Goal: Task Accomplishment & Management: Manage account settings

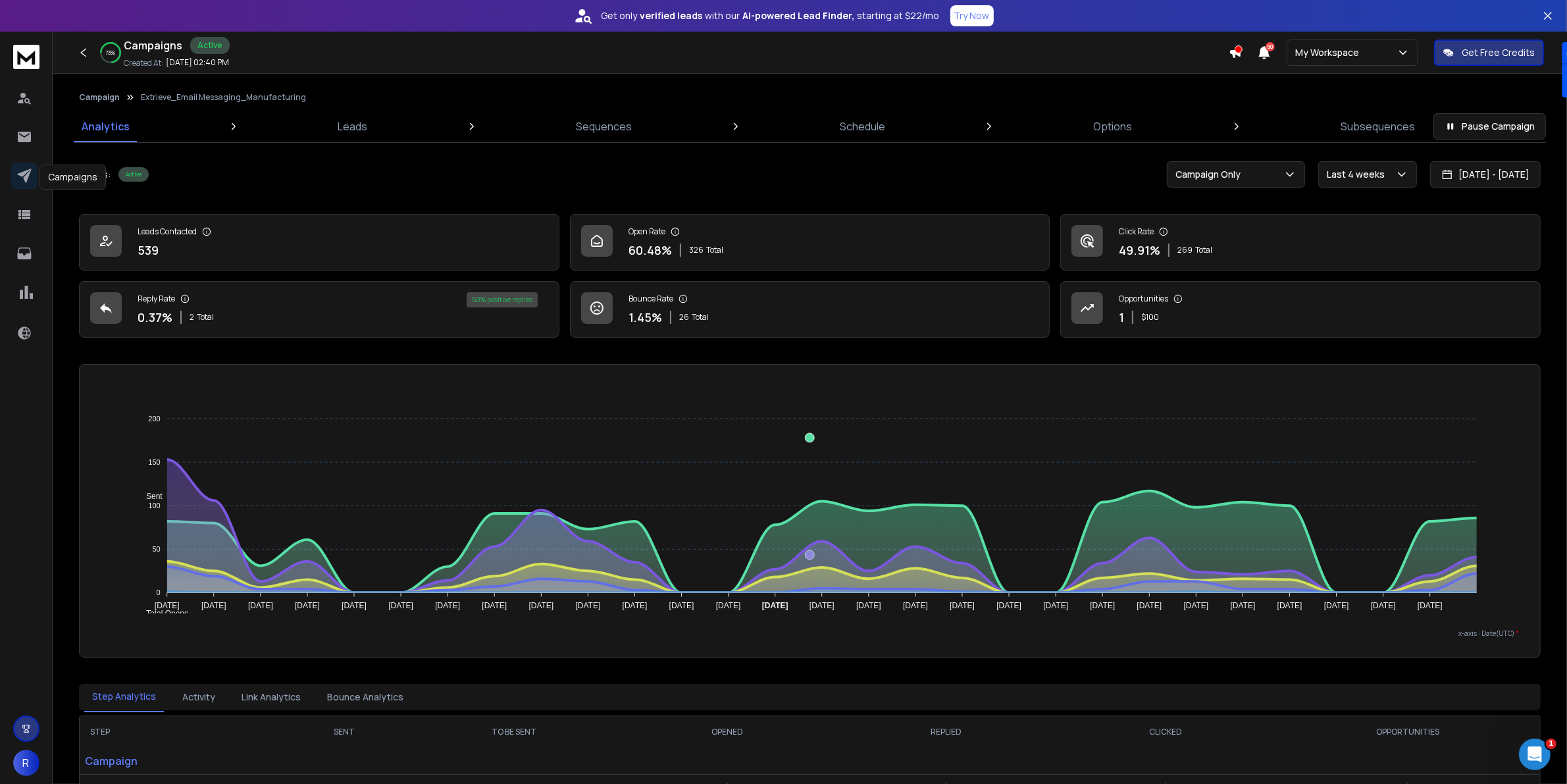
click at [27, 172] on icon at bounding box center [24, 175] width 14 height 14
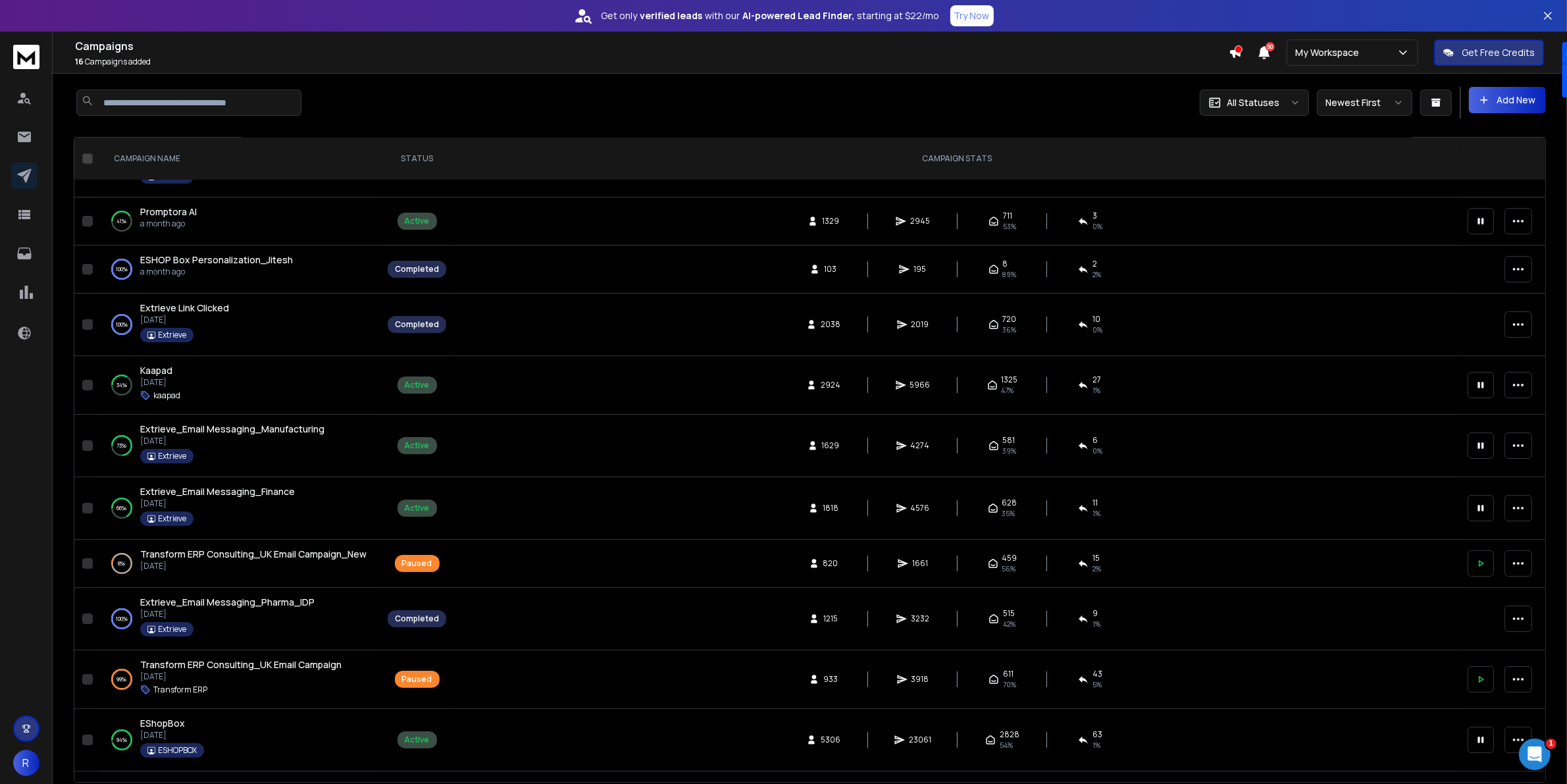
scroll to position [164, 0]
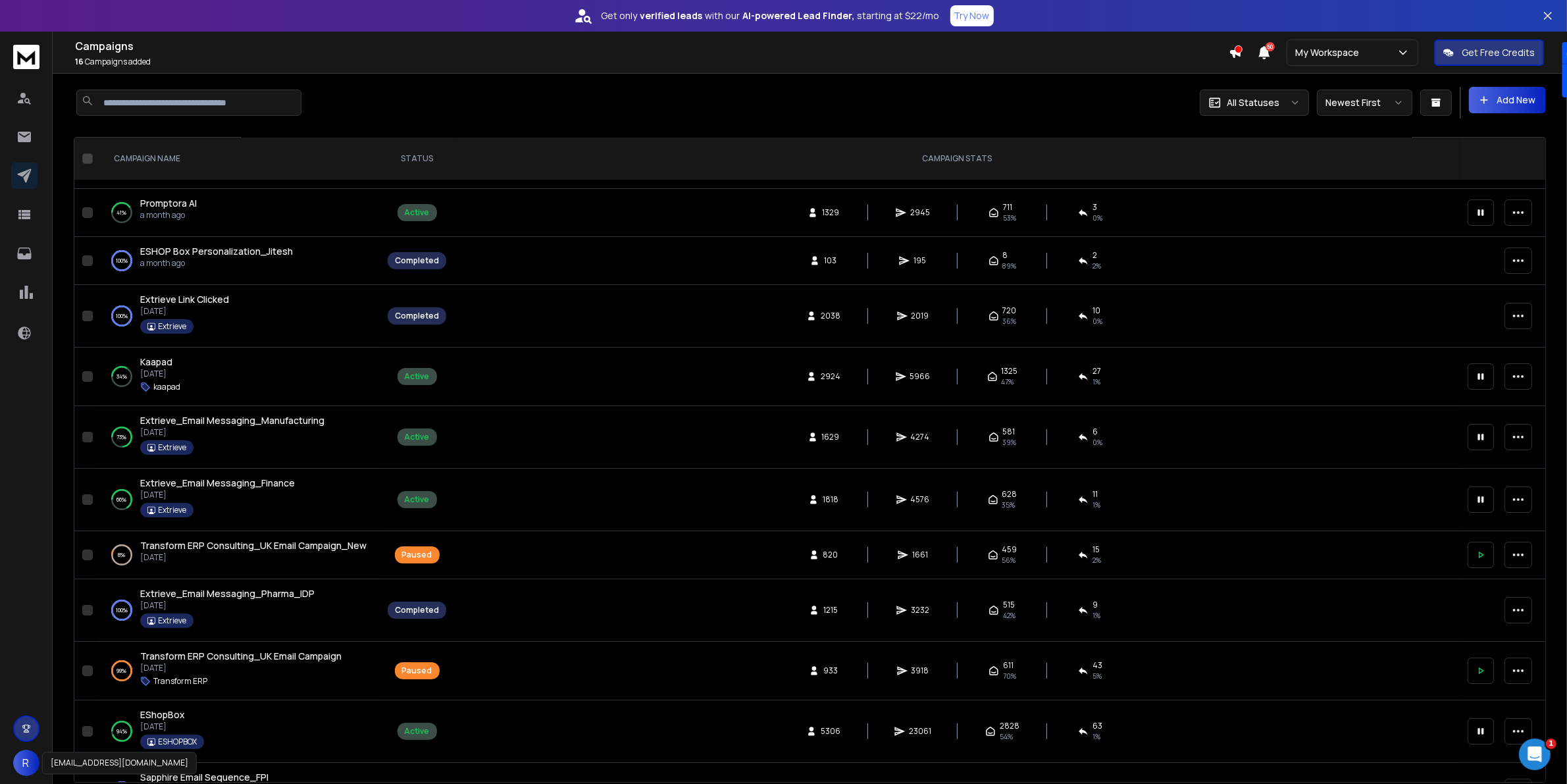
click at [27, 762] on span "R" at bounding box center [26, 763] width 27 height 27
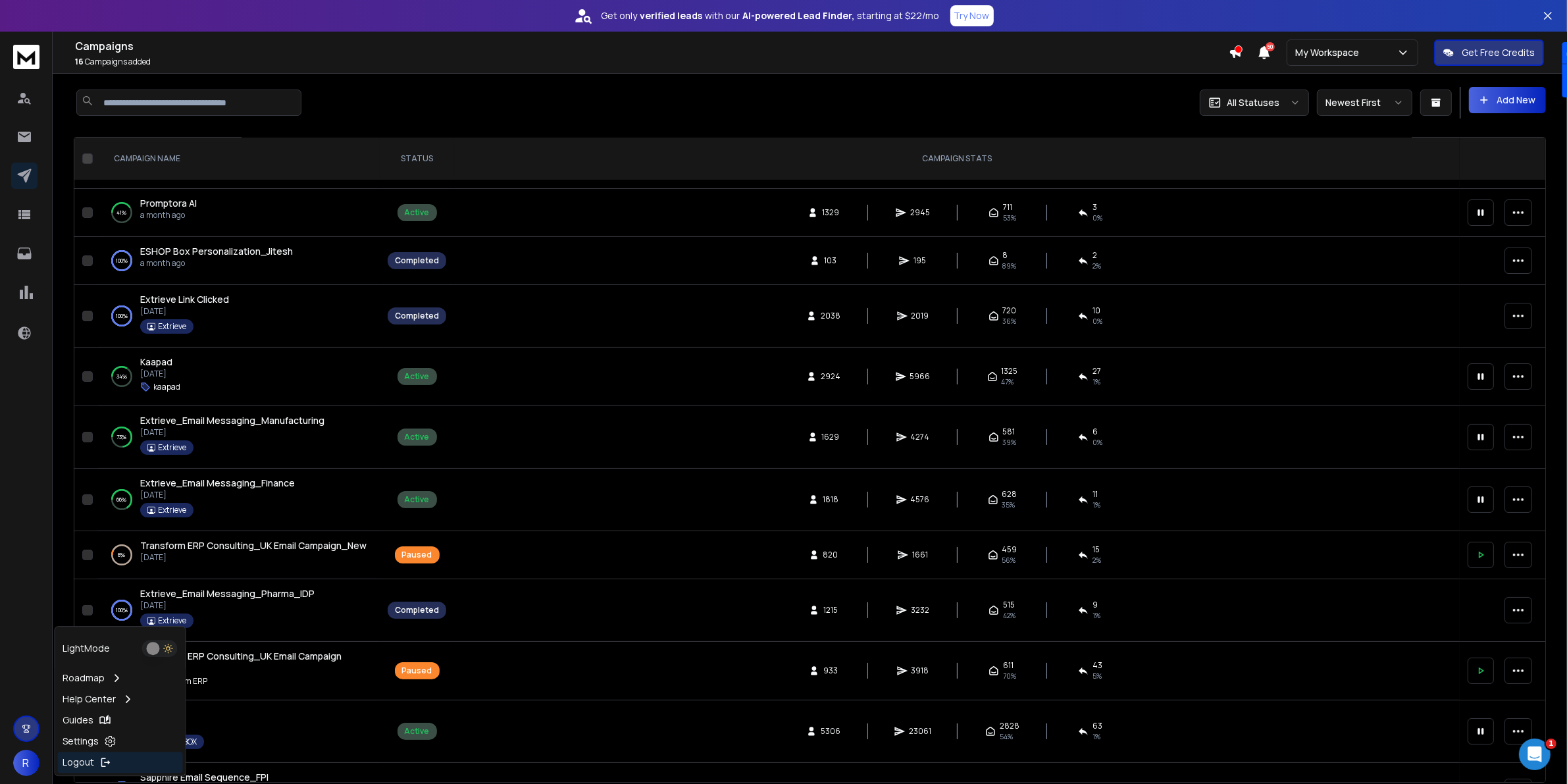
click at [86, 756] on p "Logout" at bounding box center [79, 762] width 32 height 13
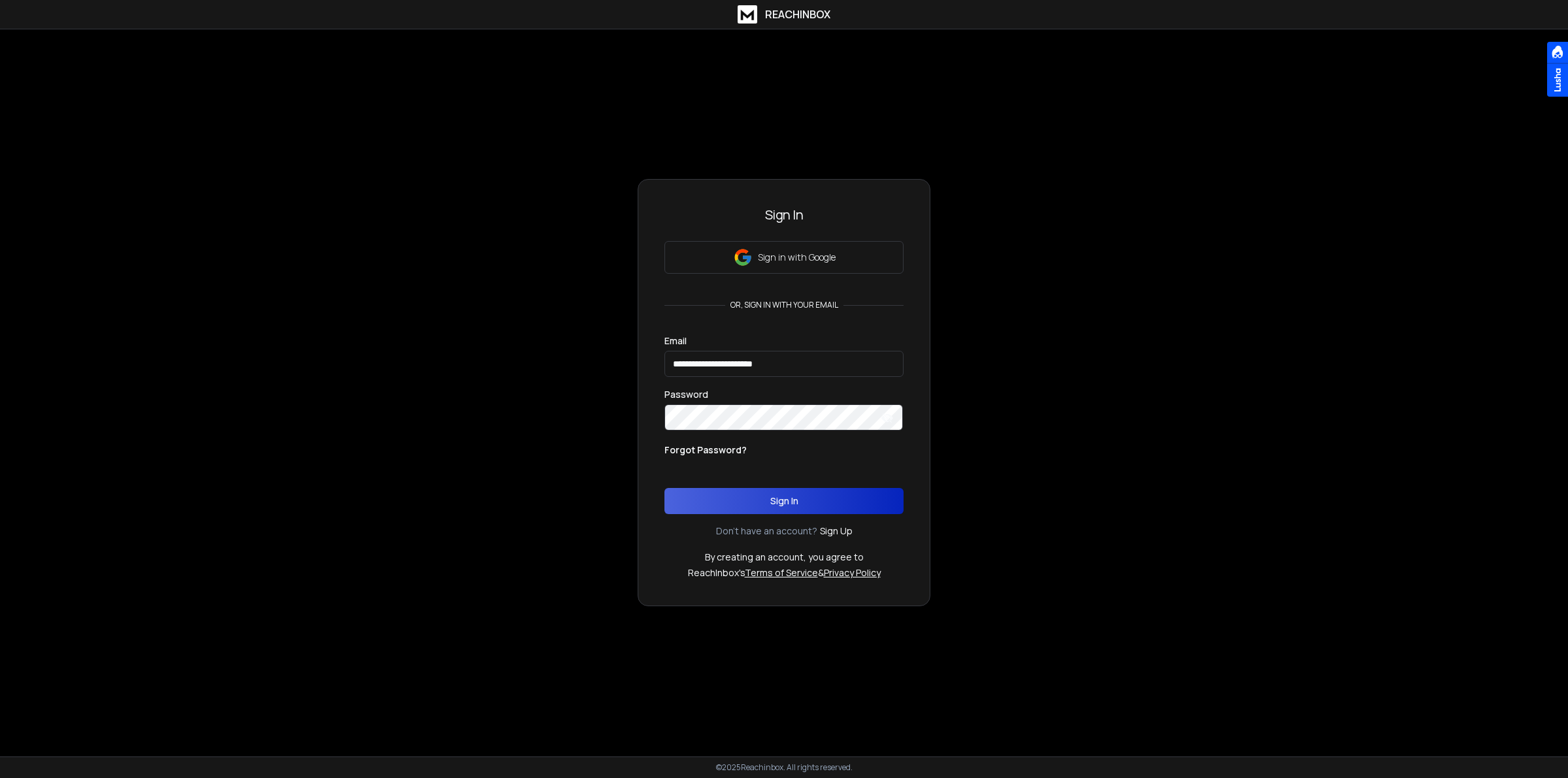
click at [710, 361] on input "**********" at bounding box center [784, 364] width 239 height 26
type input "**********"
click at [693, 508] on button "Sign In" at bounding box center [784, 500] width 239 height 26
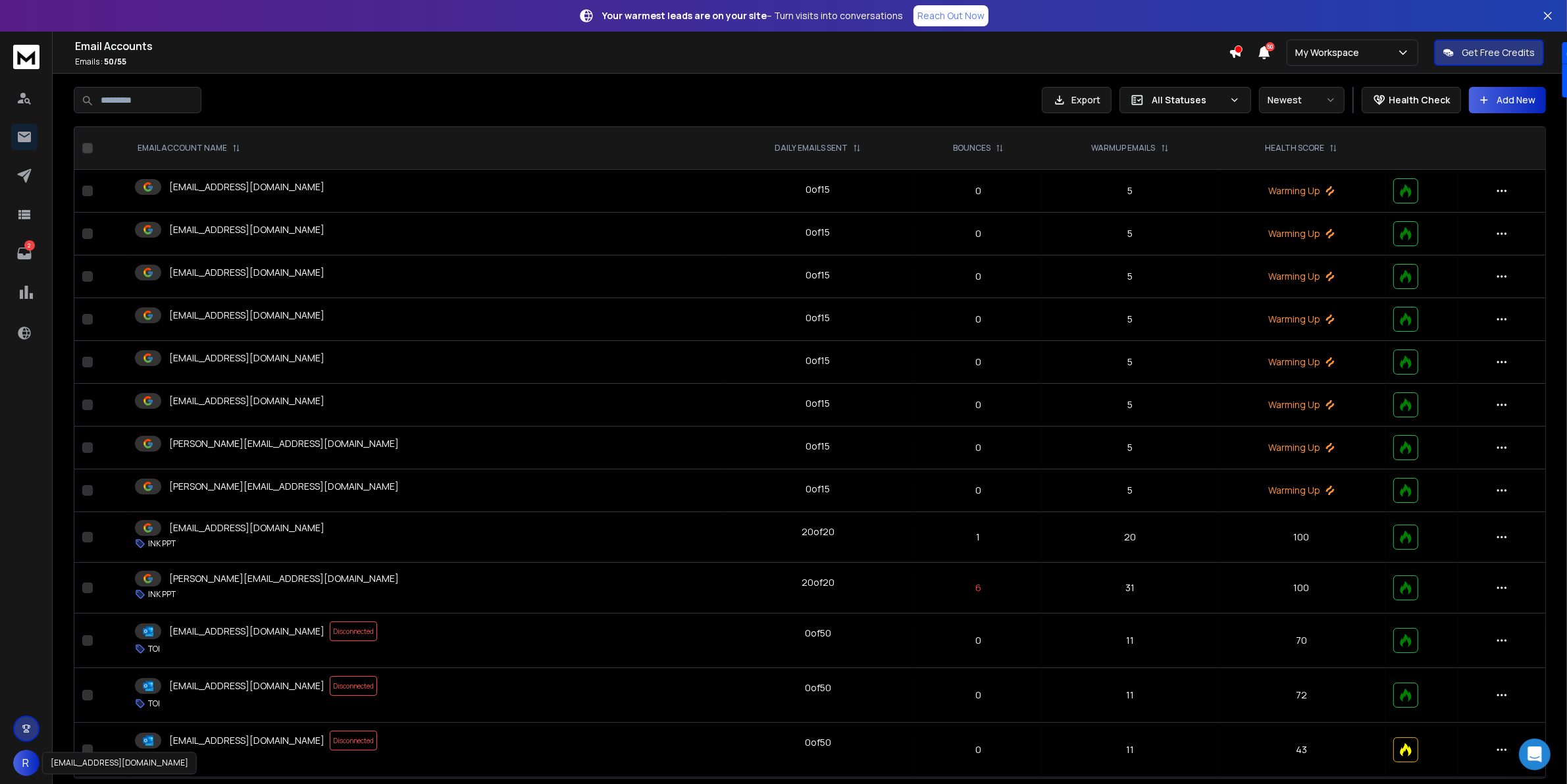
click at [21, 760] on span "R" at bounding box center [26, 763] width 27 height 27
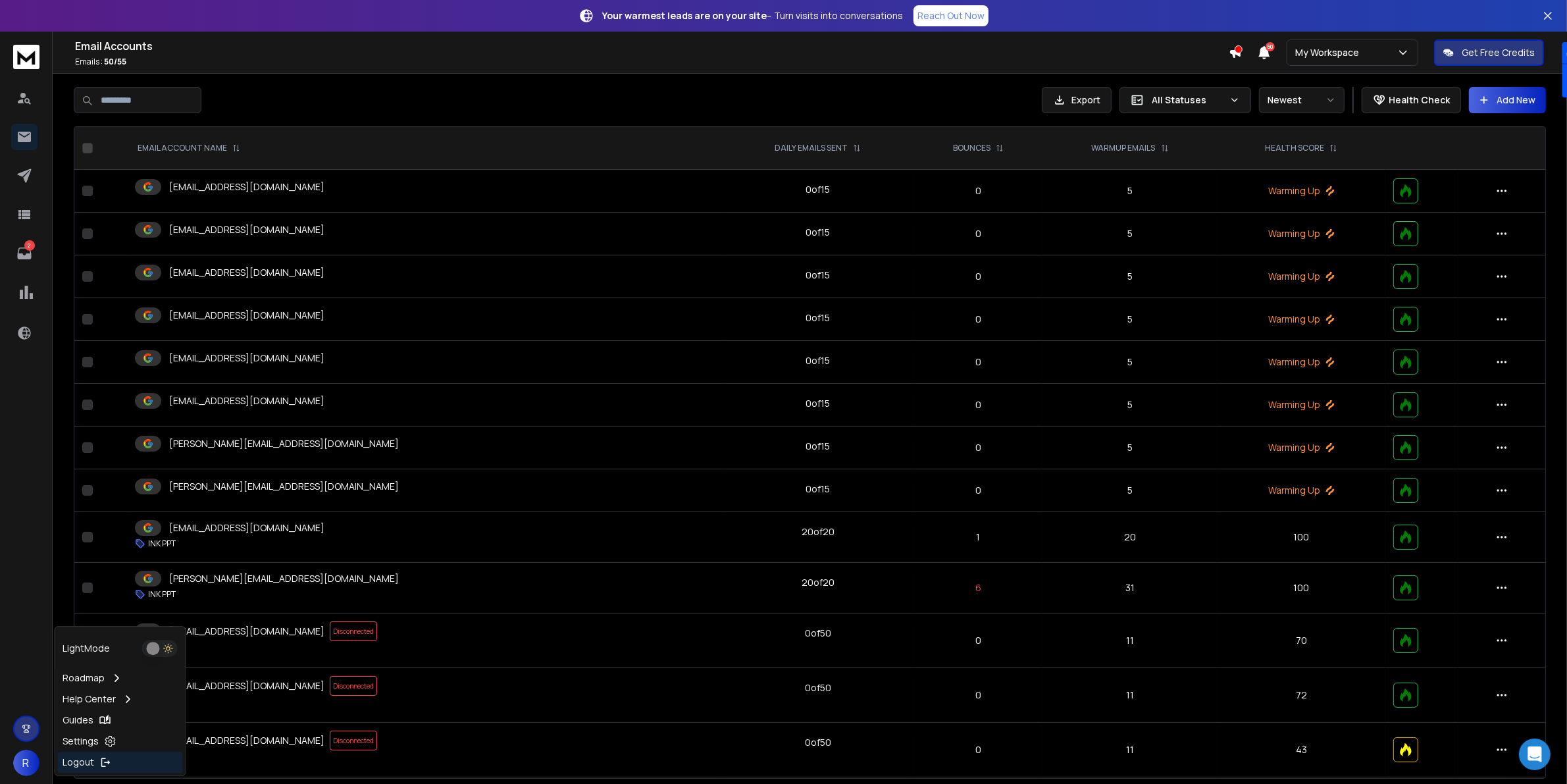
click at [114, 763] on div "Logout" at bounding box center [121, 762] width 125 height 21
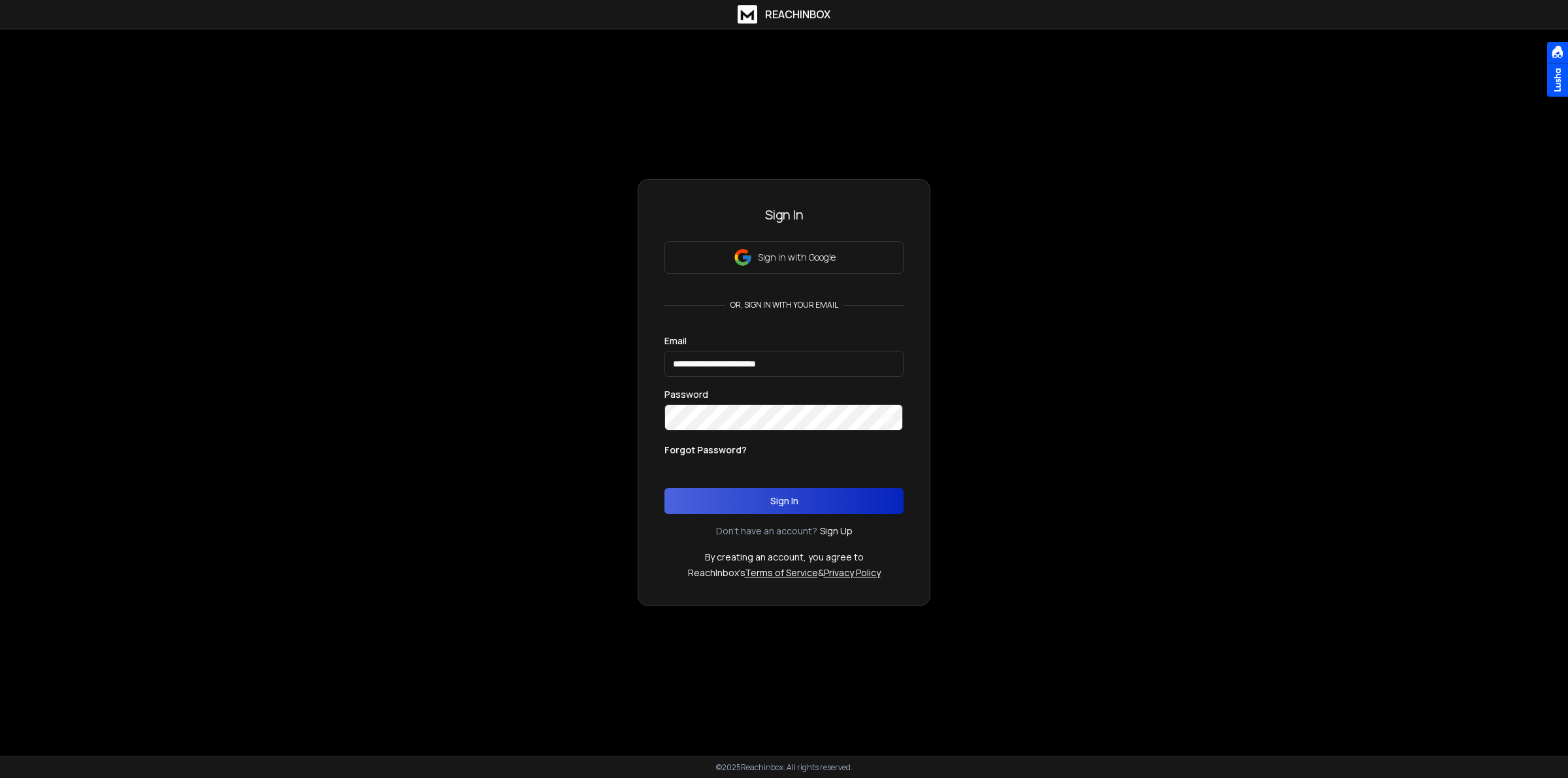
click at [709, 366] on input "**********" at bounding box center [784, 364] width 239 height 26
type input "**********"
click at [770, 507] on button "Sign In" at bounding box center [784, 500] width 239 height 26
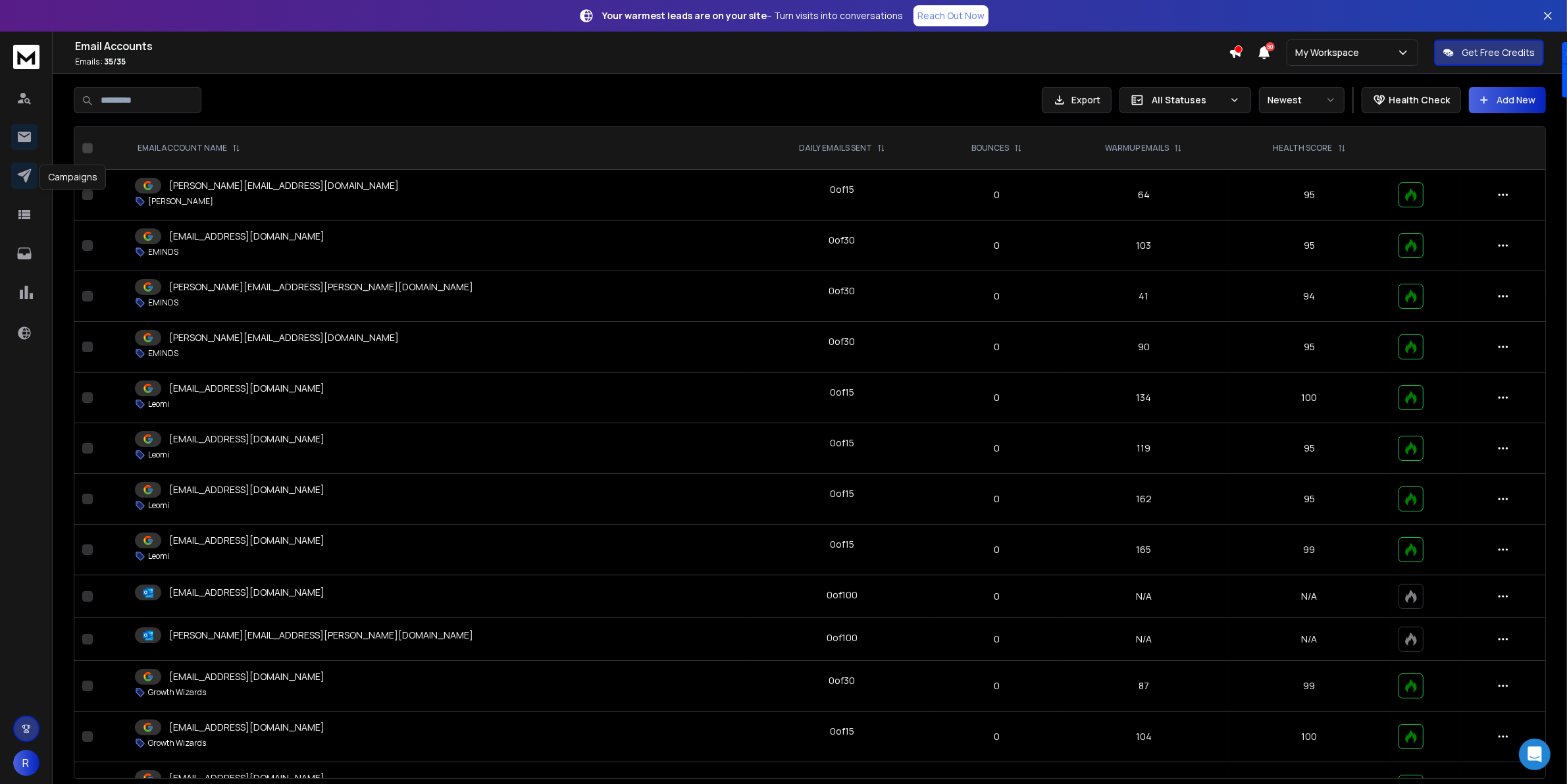
click at [27, 169] on icon at bounding box center [24, 175] width 15 height 15
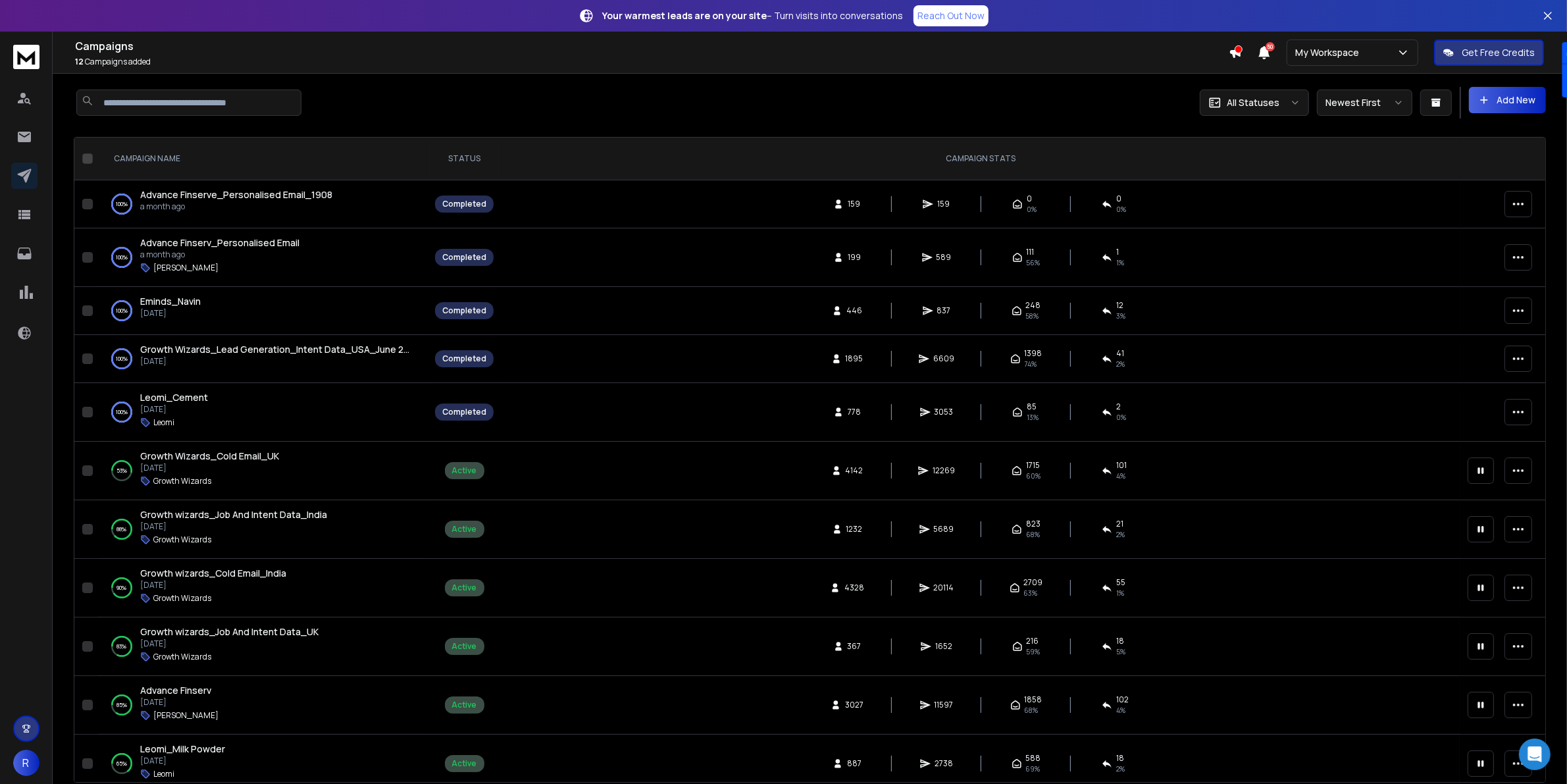
drag, startPoint x: 226, startPoint y: 446, endPoint x: 4, endPoint y: 481, distance: 224.7
click at [4, 481] on div "R" at bounding box center [27, 410] width 53 height 757
click at [14, 764] on span "R" at bounding box center [26, 763] width 27 height 27
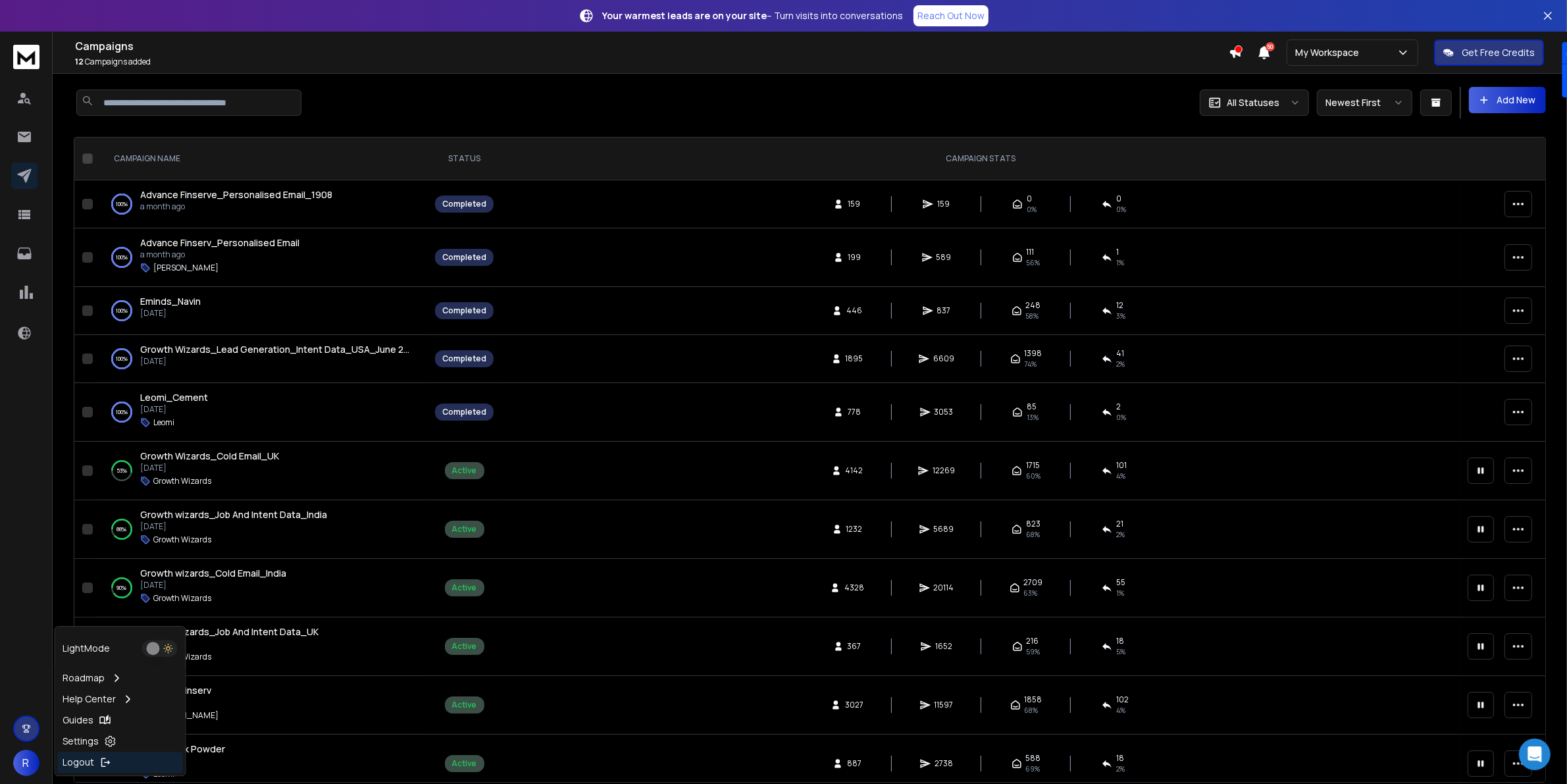
click at [86, 754] on div "Logout" at bounding box center [121, 762] width 125 height 21
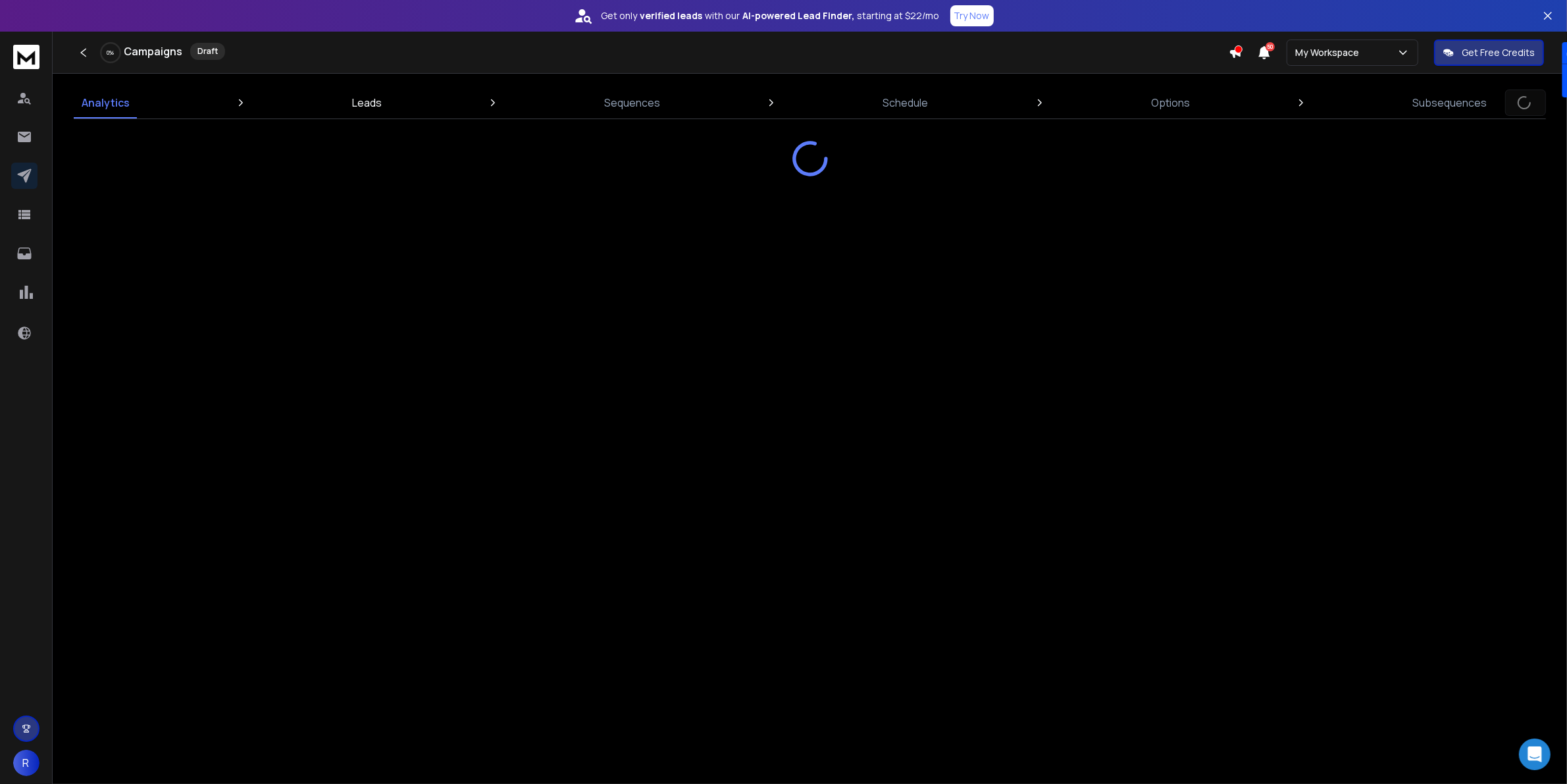
click at [376, 102] on p "Leads" at bounding box center [366, 103] width 30 height 15
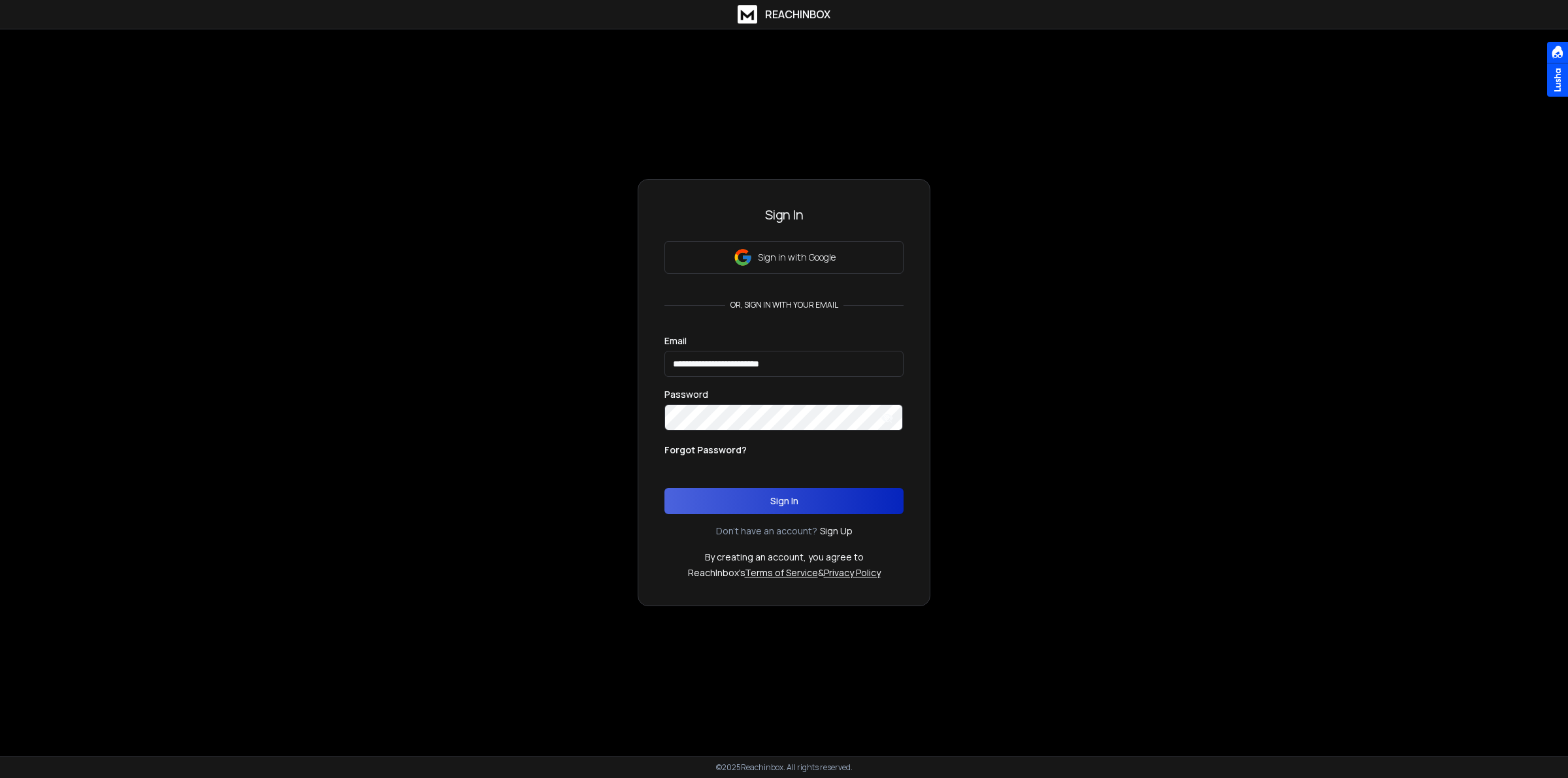
click at [740, 366] on input "**********" at bounding box center [784, 364] width 239 height 26
type input "**********"
click at [758, 499] on button "Sign In" at bounding box center [784, 500] width 239 height 26
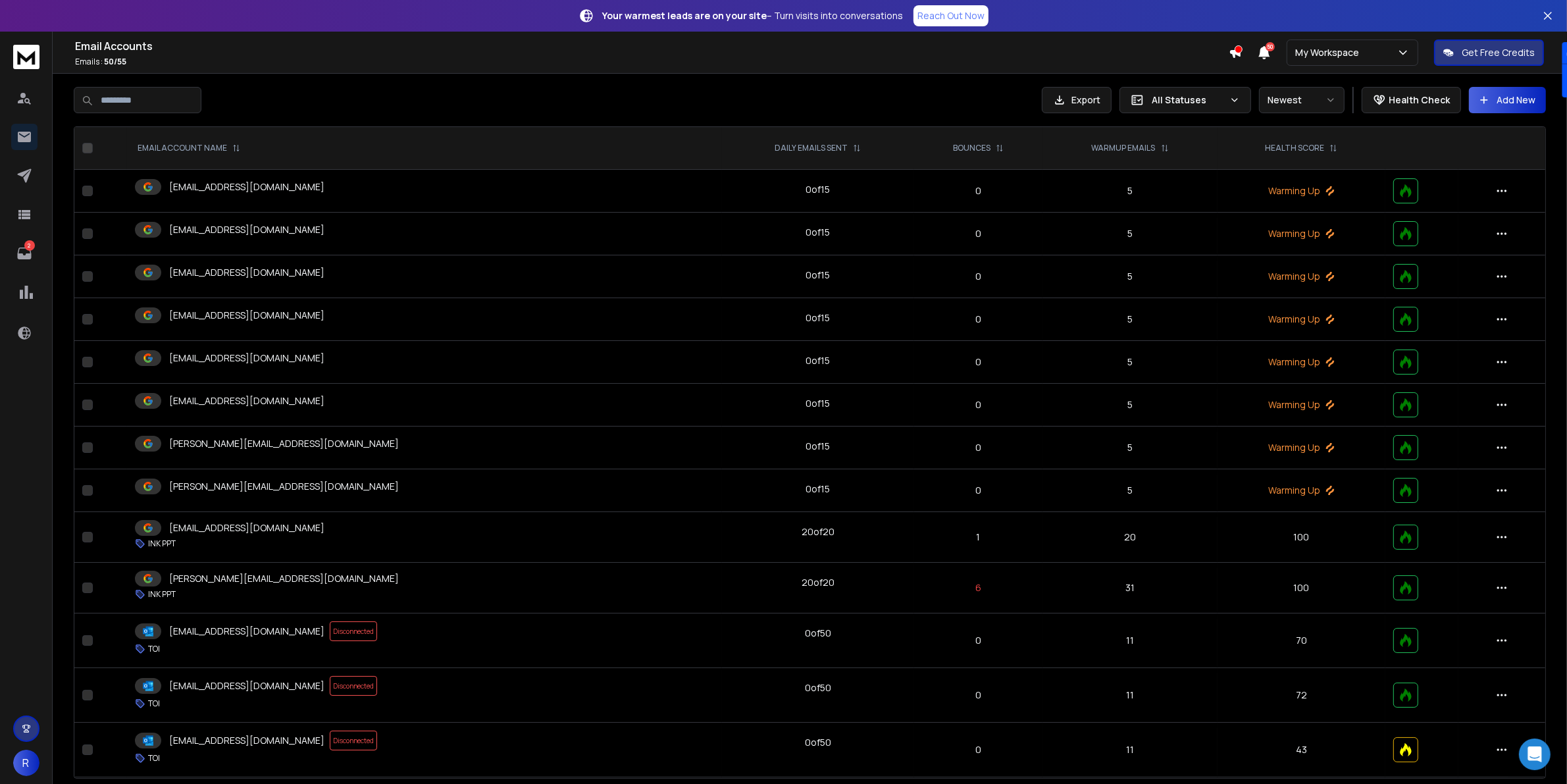
click at [1170, 94] on p "All Statuses" at bounding box center [1188, 99] width 73 height 13
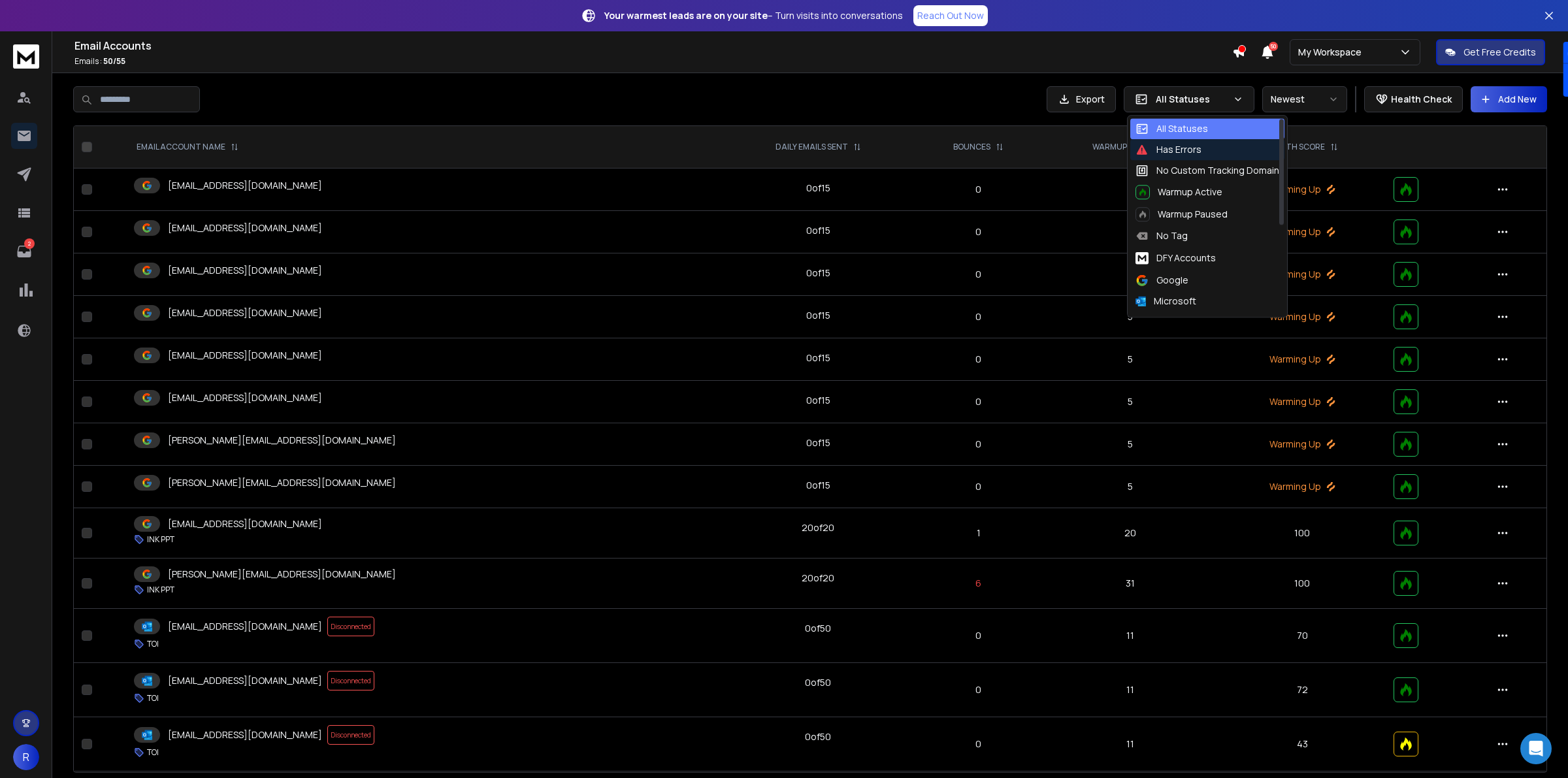
click at [1170, 151] on div "Has Errors" at bounding box center [1169, 149] width 66 height 13
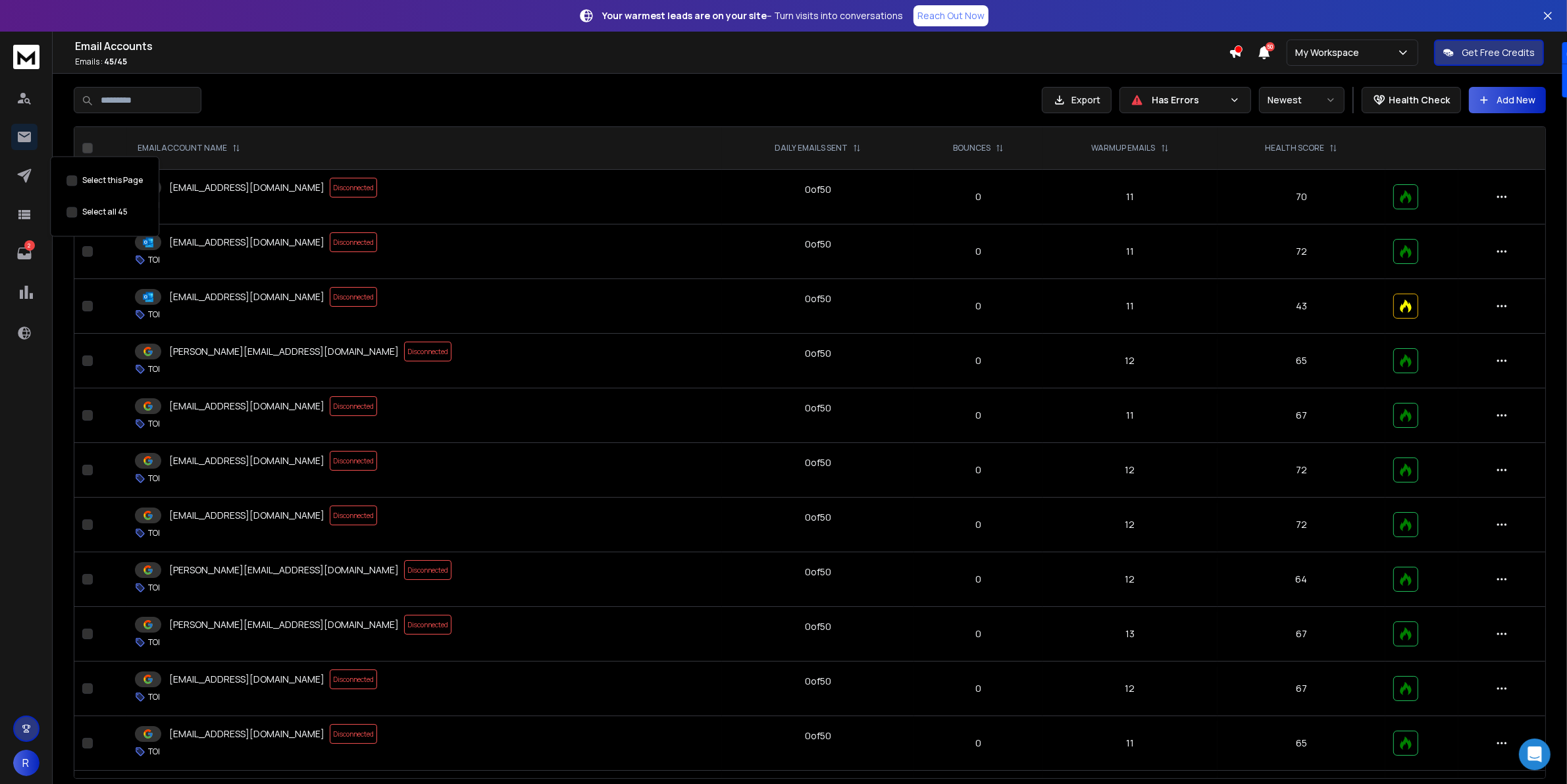
click at [69, 212] on button "Select this Page" at bounding box center [72, 212] width 10 height 10
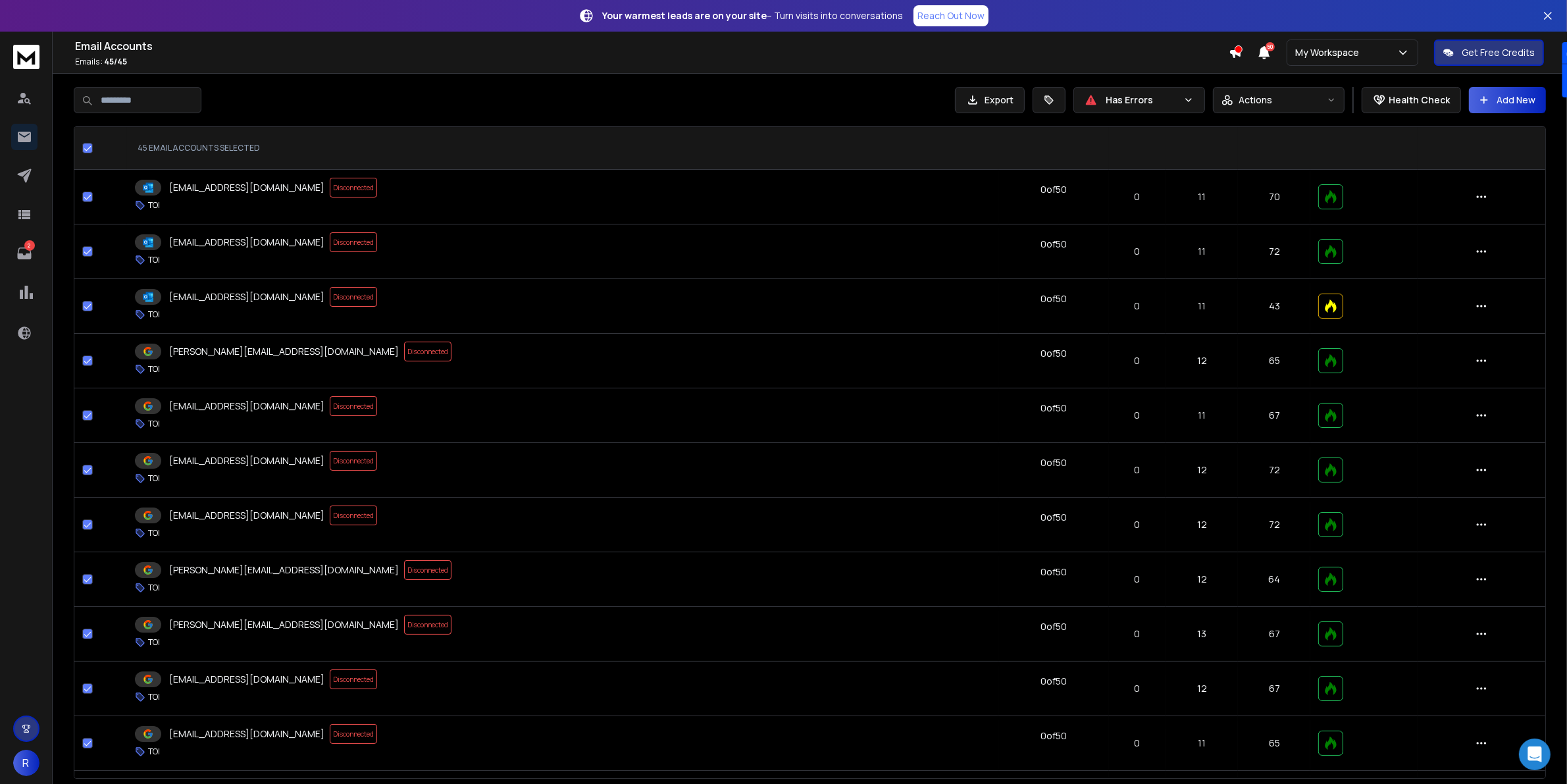
click at [1128, 101] on p "Has Errors" at bounding box center [1142, 99] width 73 height 13
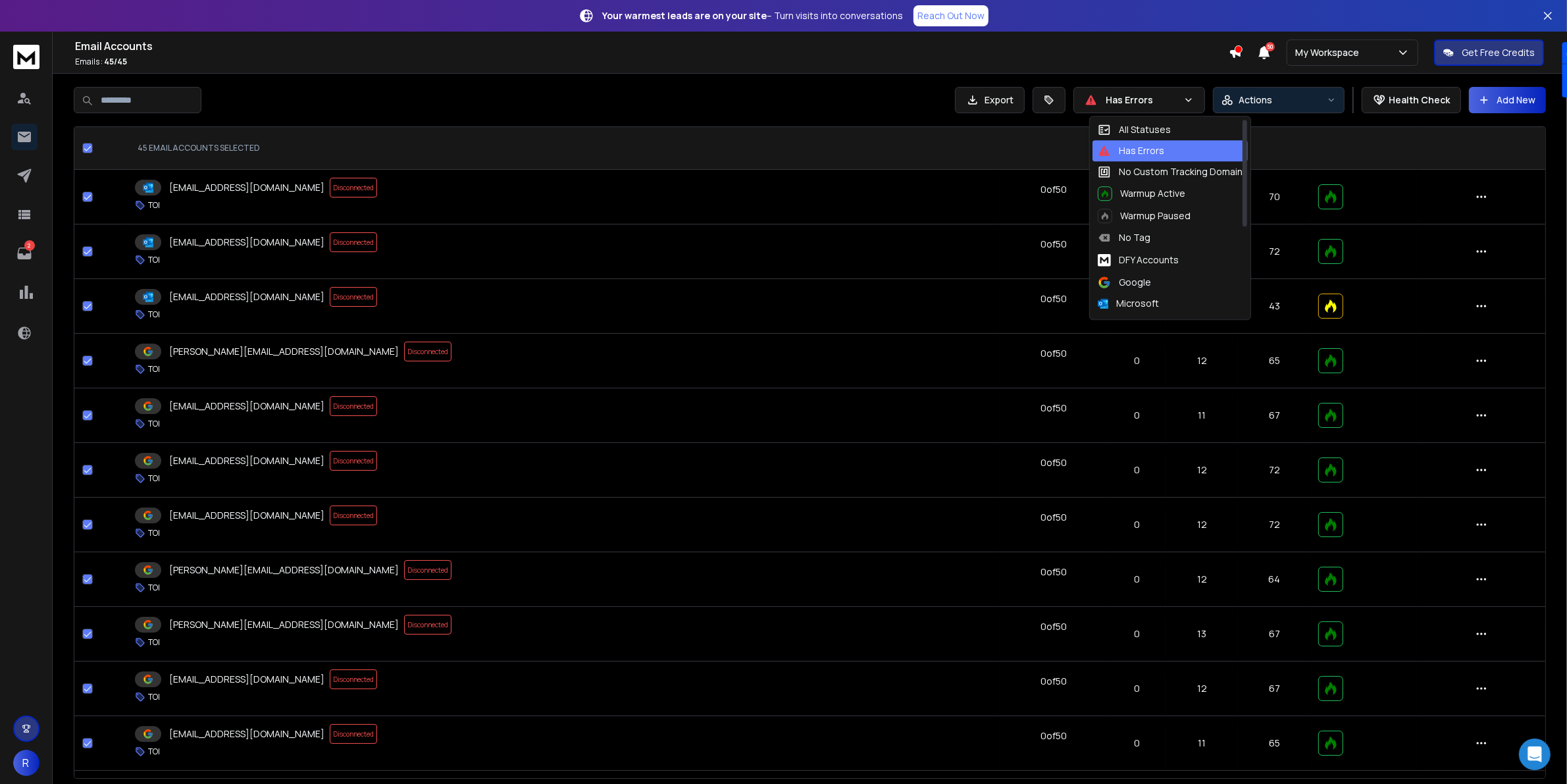
click at [1272, 97] on p "Actions" at bounding box center [1255, 99] width 33 height 13
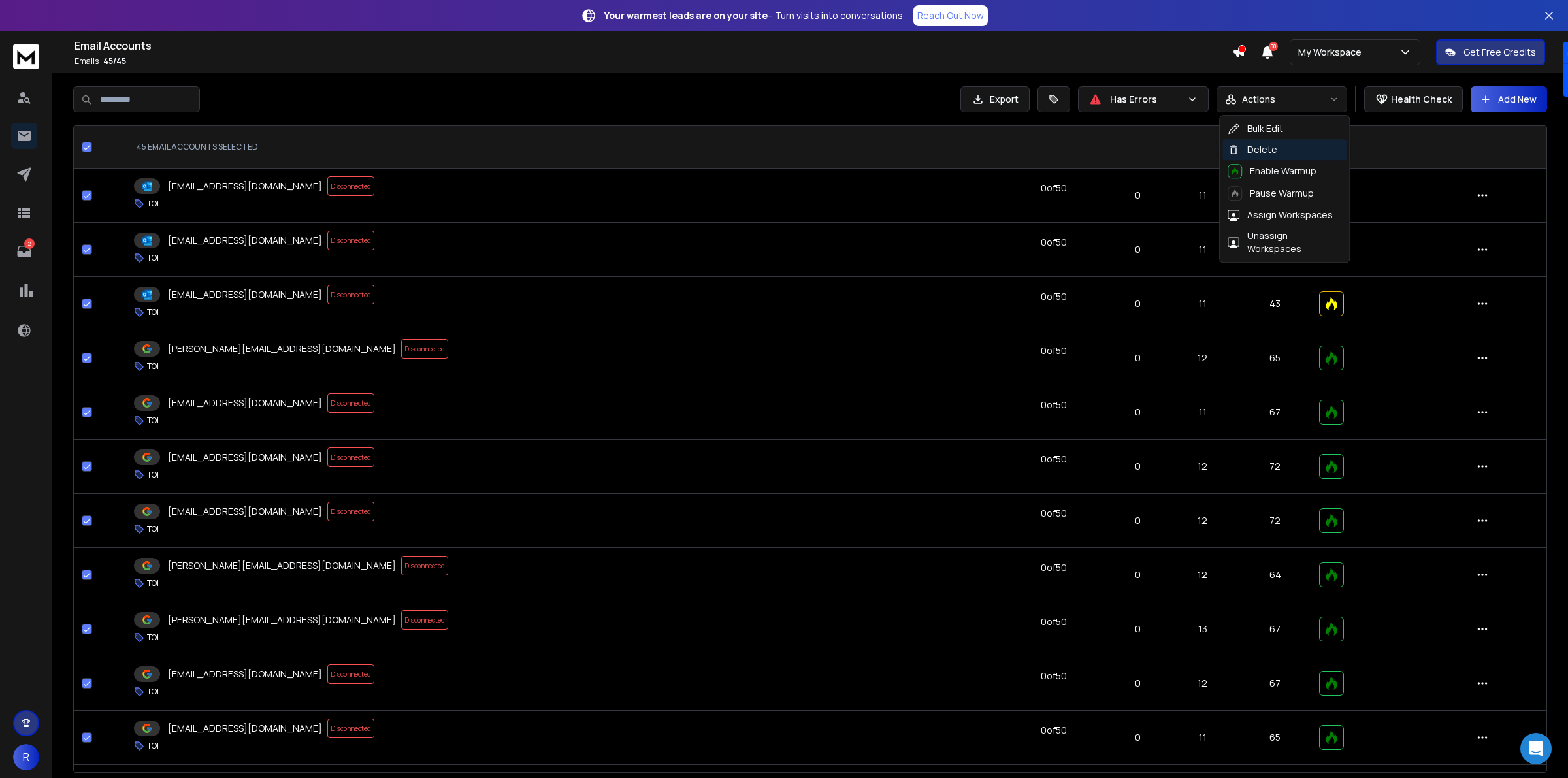
click at [1259, 147] on div "Delete" at bounding box center [1253, 149] width 49 height 13
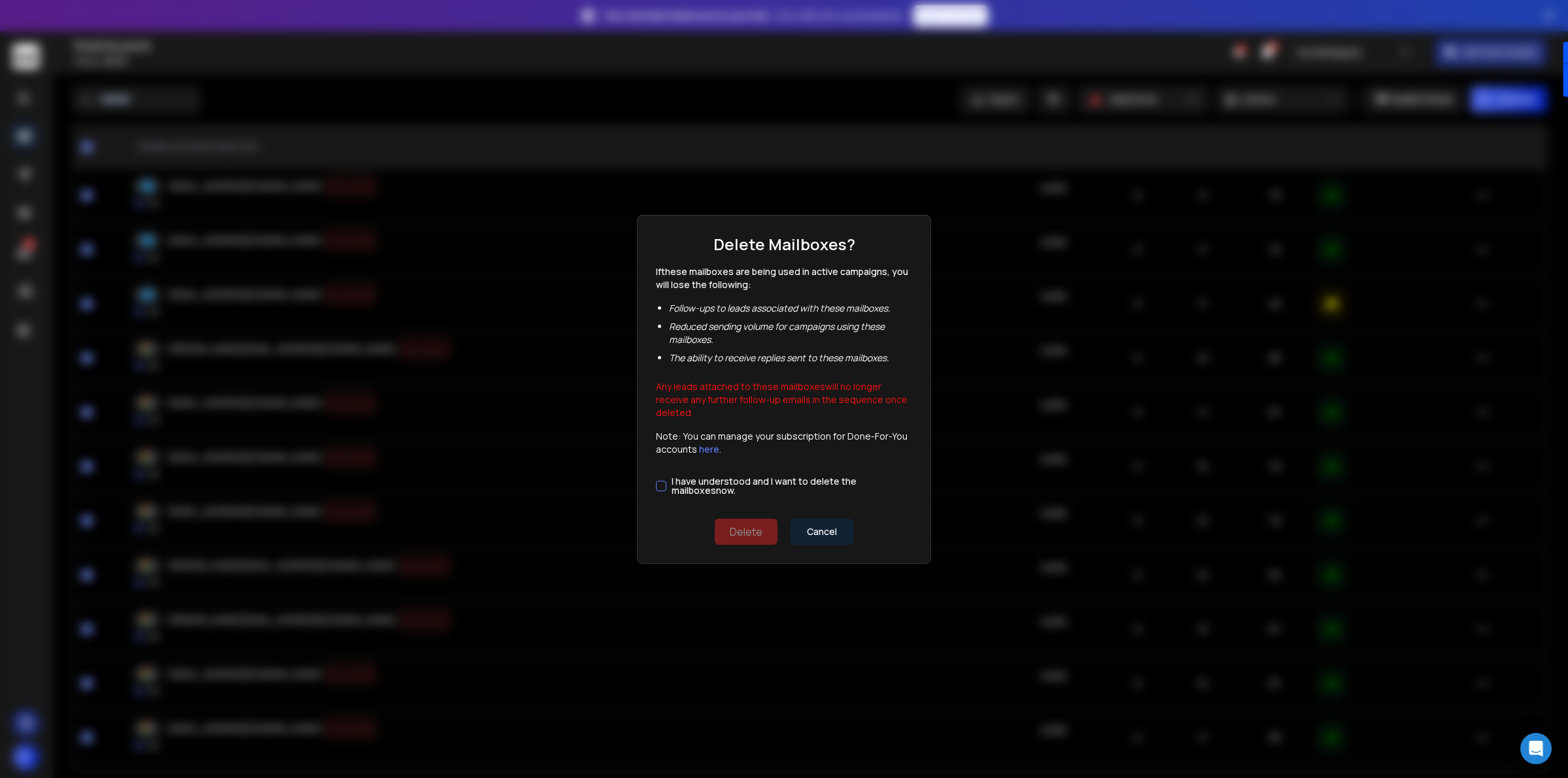
click at [664, 481] on button "I have understood and I want to delete the mailbox es now." at bounding box center [661, 486] width 10 height 10
click at [758, 524] on button "Delete" at bounding box center [746, 531] width 63 height 26
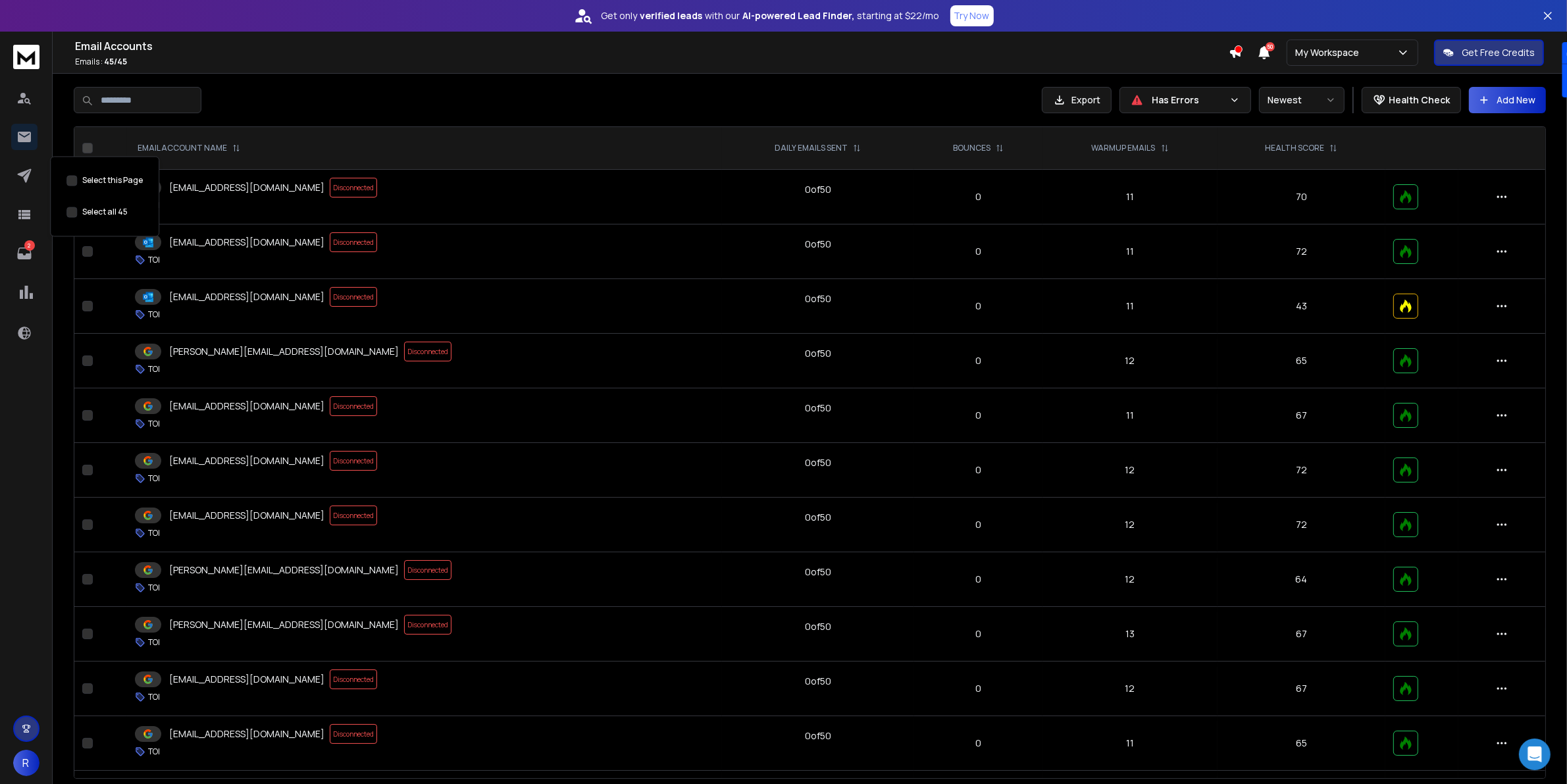
click at [71, 212] on button "Select this Page" at bounding box center [72, 212] width 10 height 10
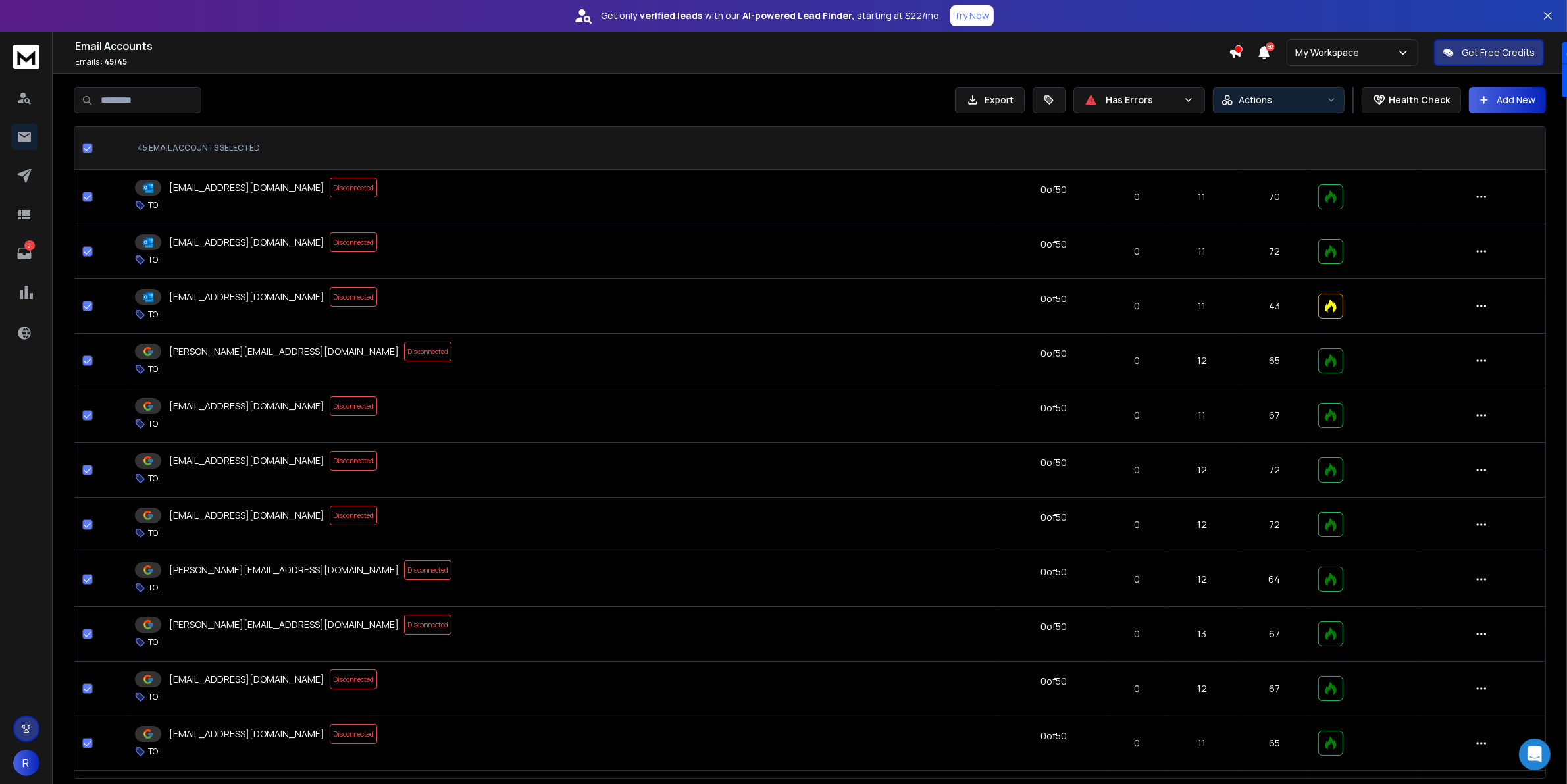
click at [1284, 100] on div "Actions" at bounding box center [1272, 99] width 100 height 13
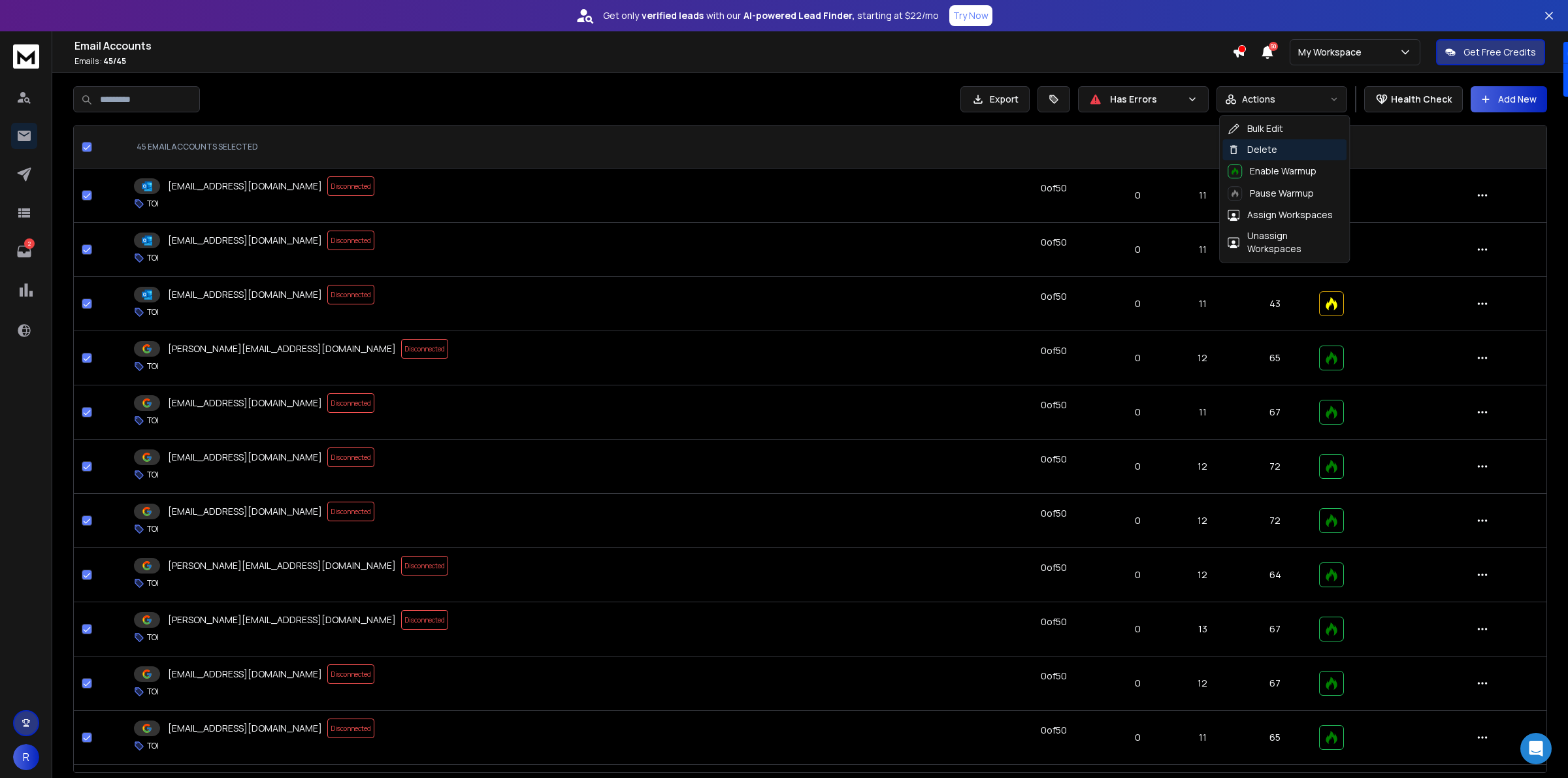
click at [1259, 144] on div "Delete" at bounding box center [1253, 149] width 49 height 13
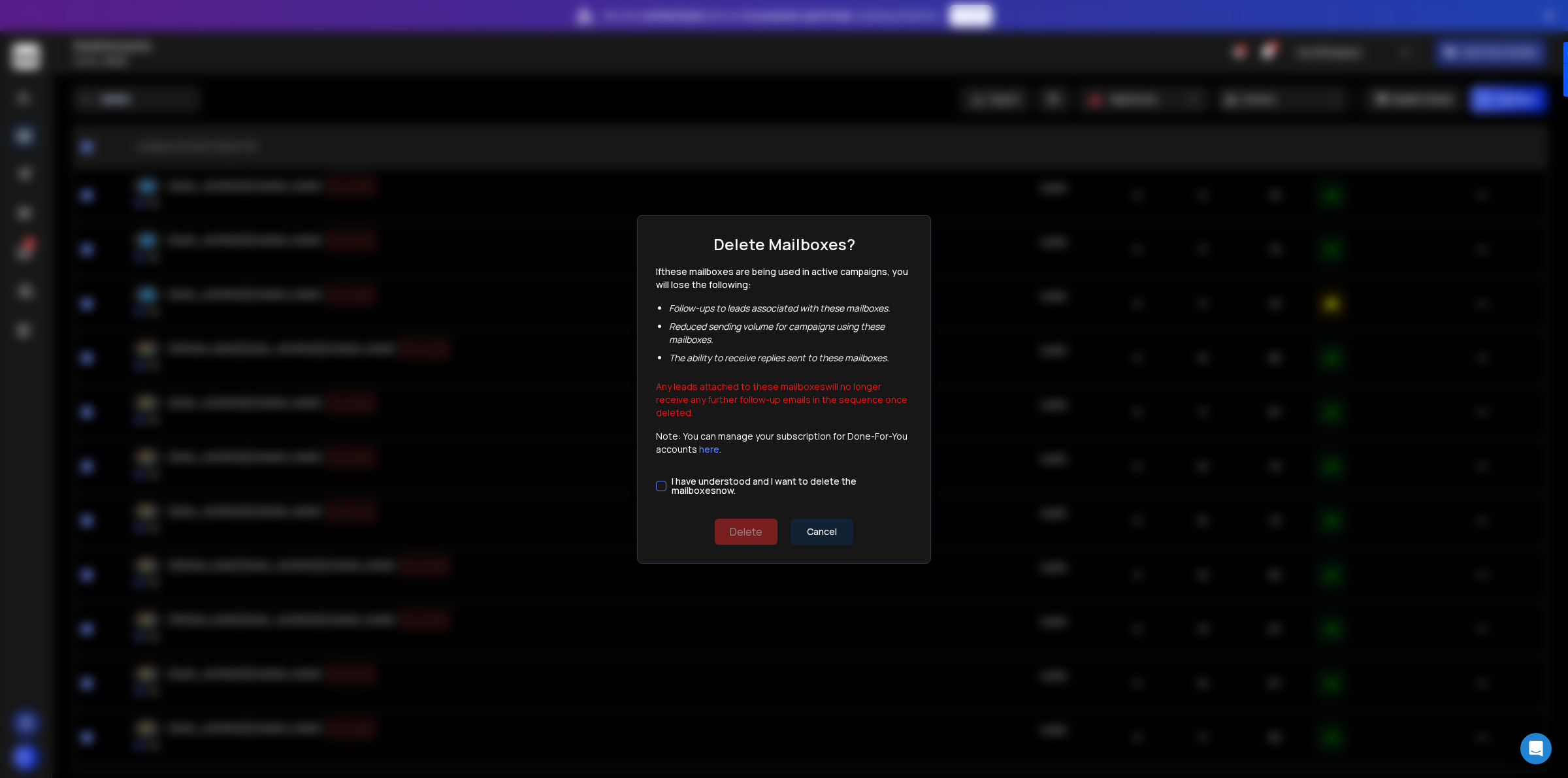
click at [663, 481] on button "I have understood and I want to delete the mailbox es now." at bounding box center [661, 486] width 10 height 10
click at [750, 527] on button "Delete" at bounding box center [746, 531] width 63 height 26
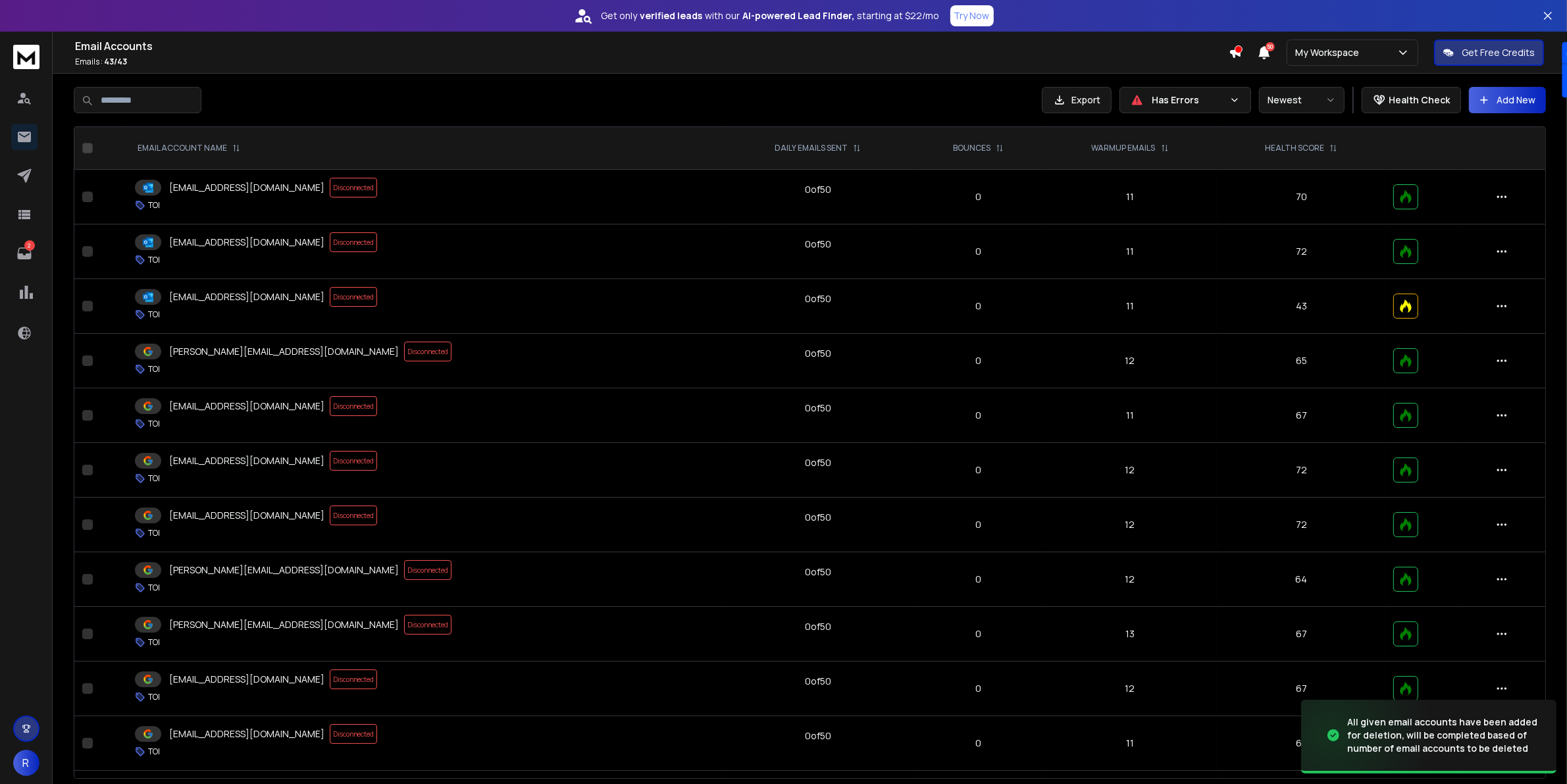
click at [1169, 98] on p "Has Errors" at bounding box center [1188, 99] width 73 height 13
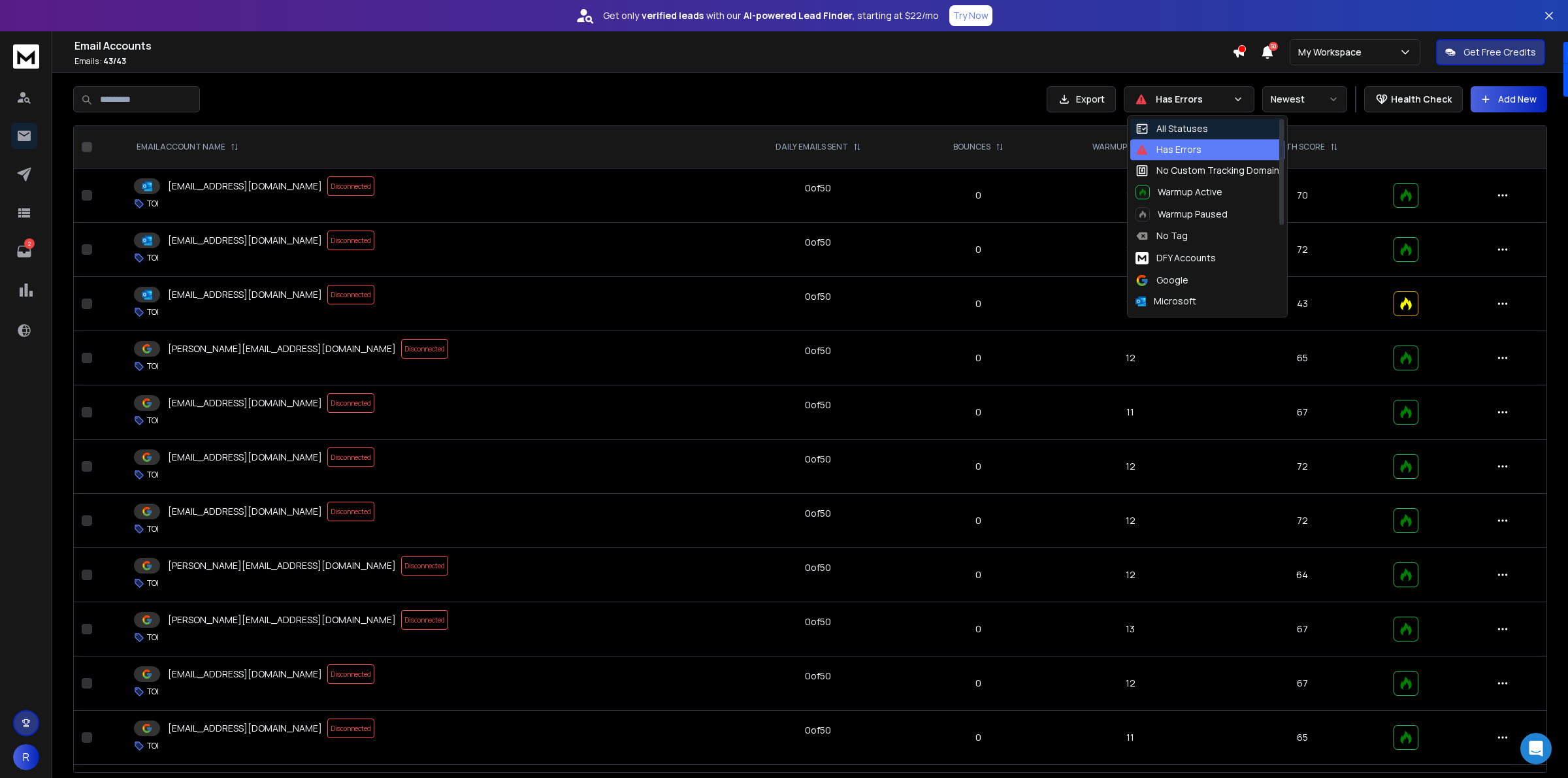
click at [1175, 126] on div "All Statuses" at bounding box center [1171, 128] width 72 height 13
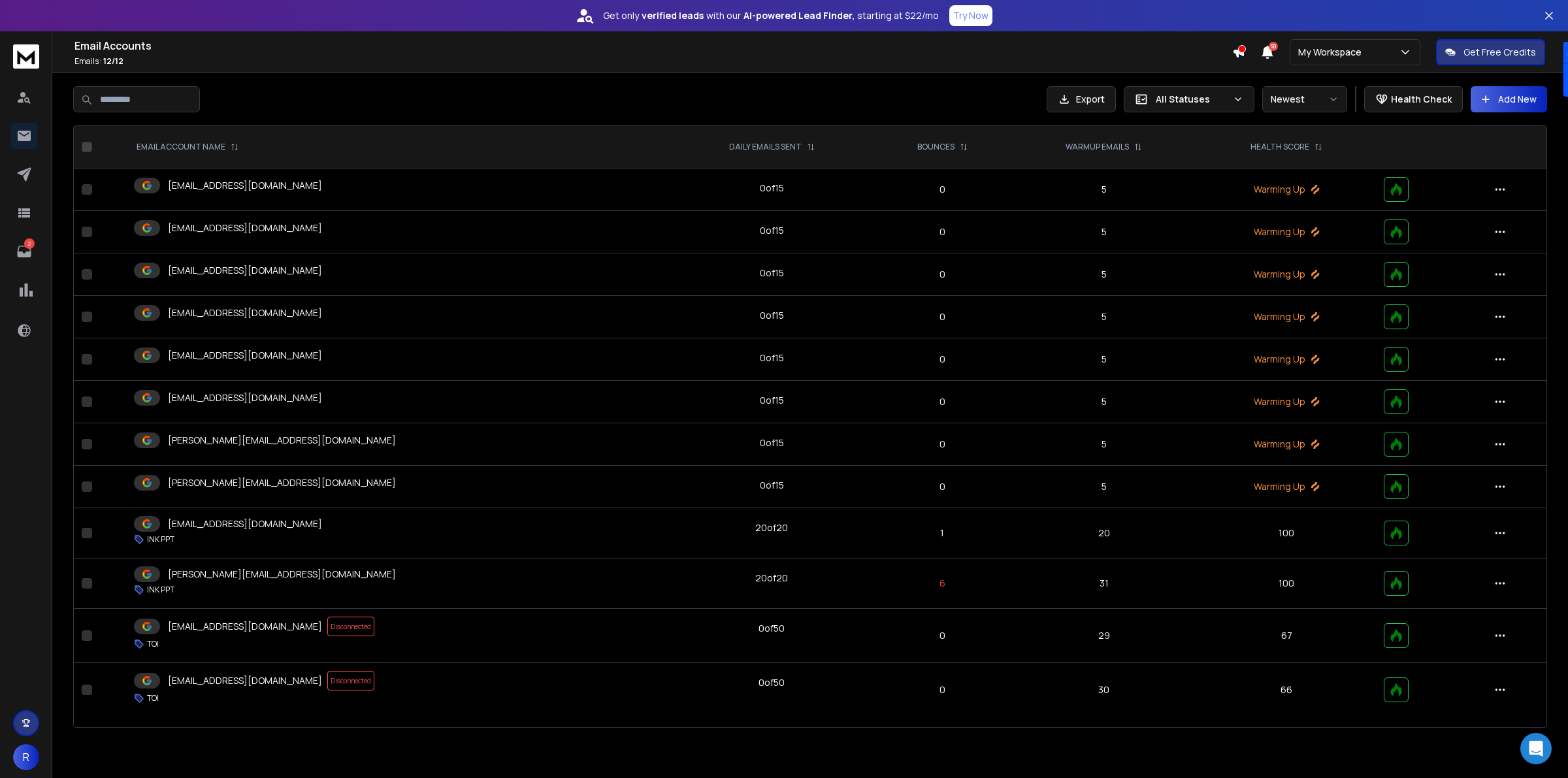
click at [85, 689] on button "button" at bounding box center [87, 690] width 10 height 10
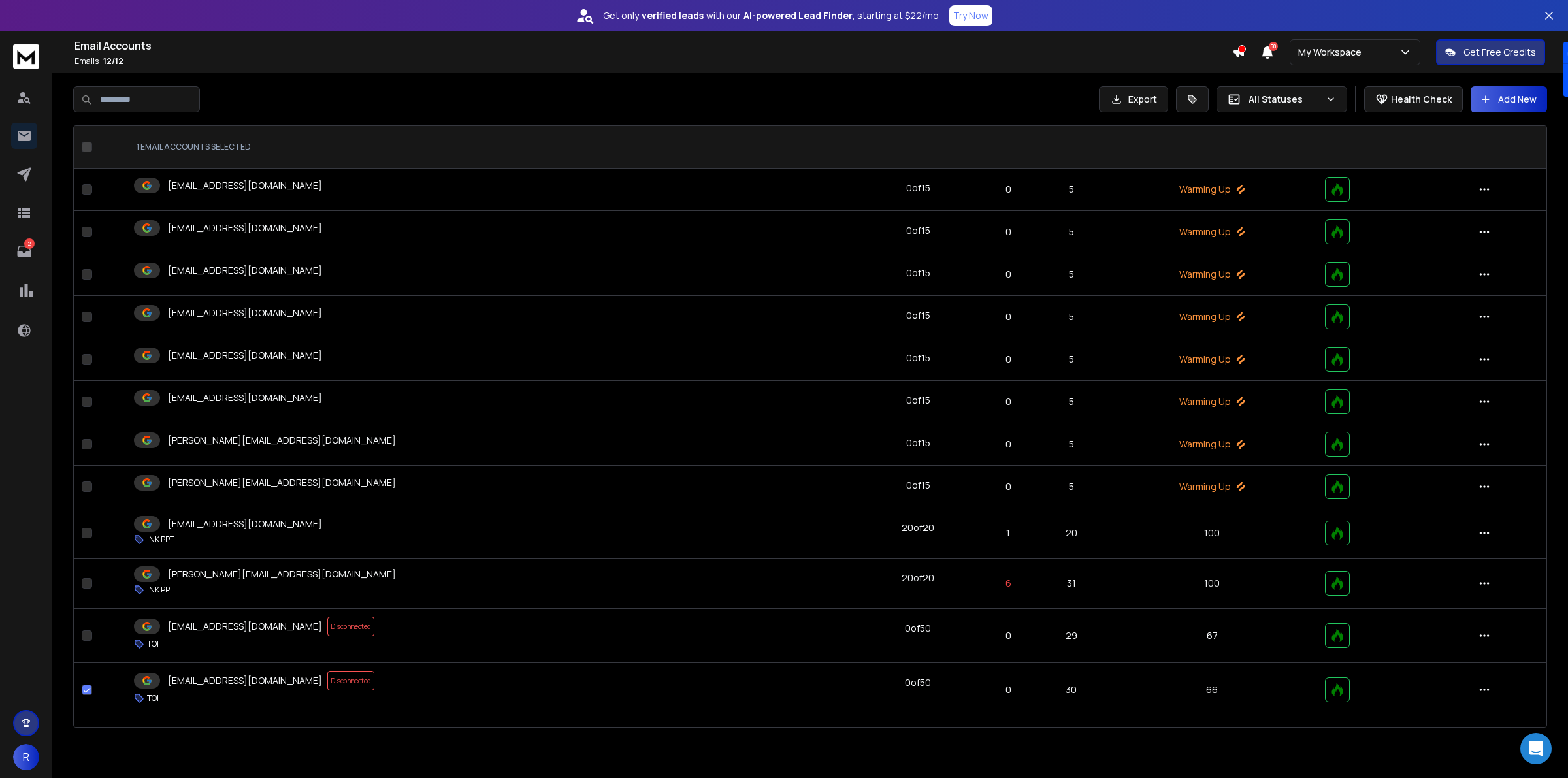
click at [89, 634] on button "button" at bounding box center [87, 635] width 10 height 10
click at [1258, 97] on p "Actions" at bounding box center [1258, 99] width 33 height 13
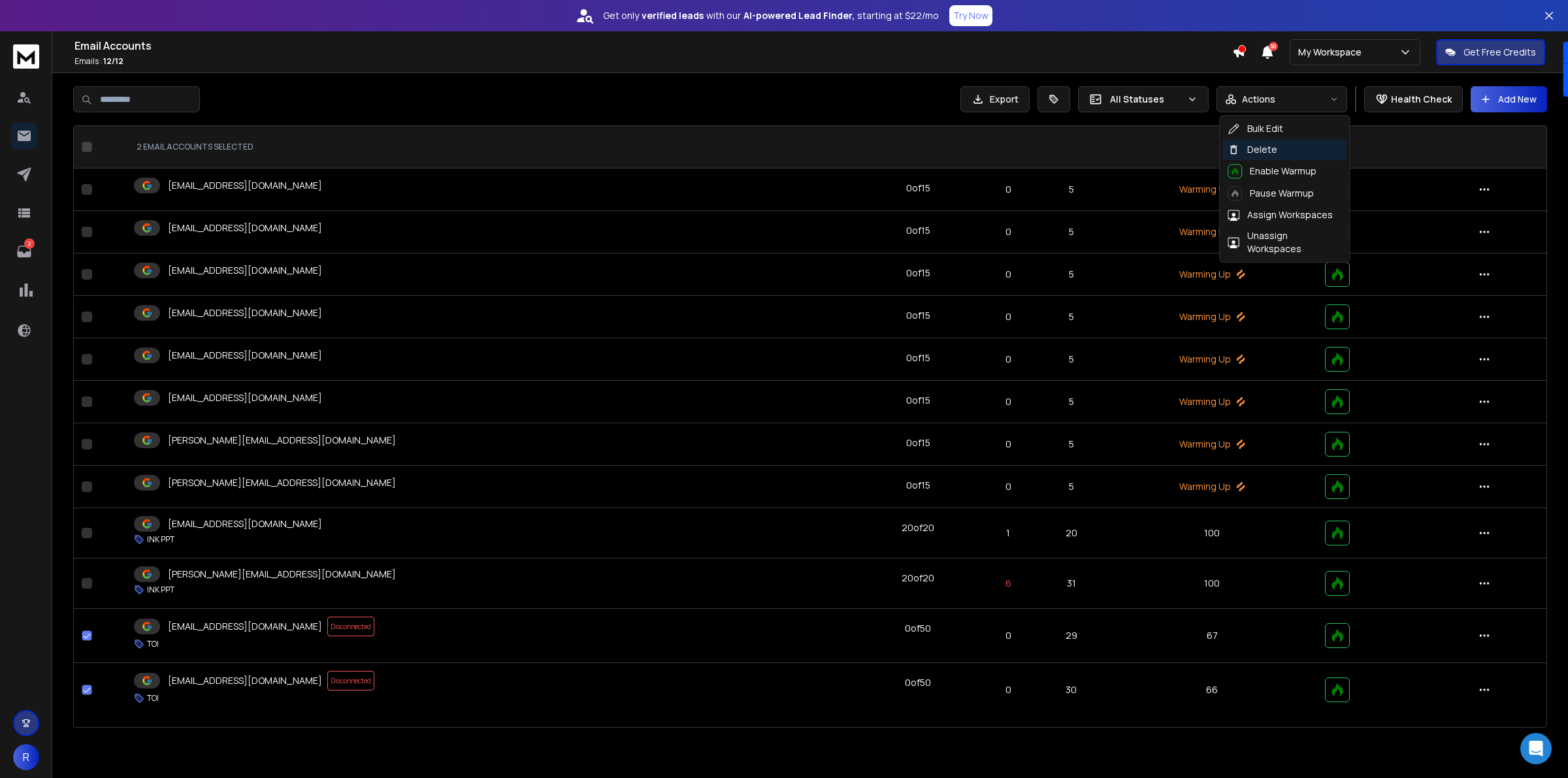
click at [1259, 149] on div "Delete" at bounding box center [1253, 149] width 49 height 13
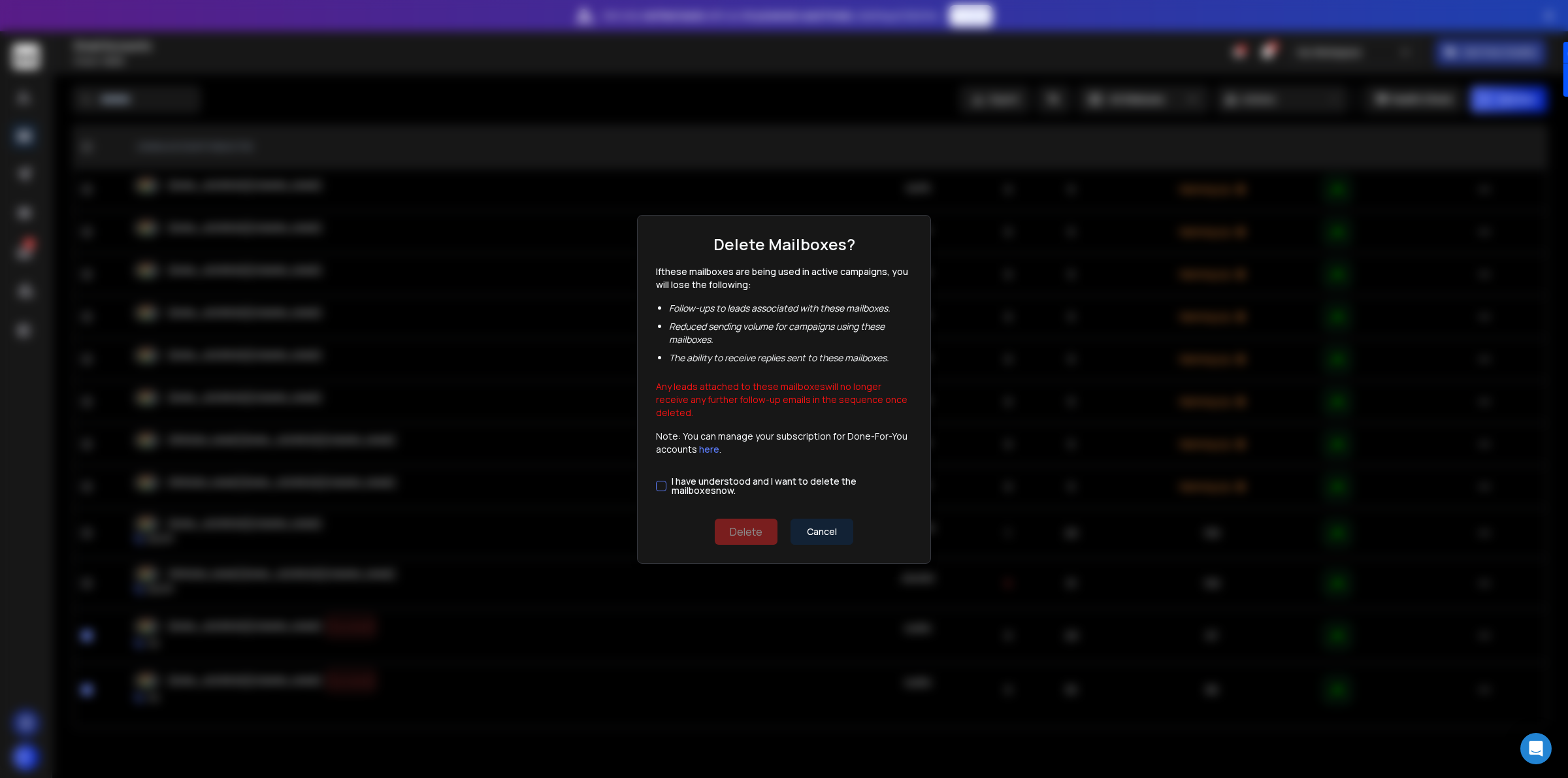
click at [661, 481] on button "I have understood and I want to delete the mailbox es now." at bounding box center [661, 486] width 10 height 10
click at [736, 521] on button "Delete" at bounding box center [746, 531] width 63 height 26
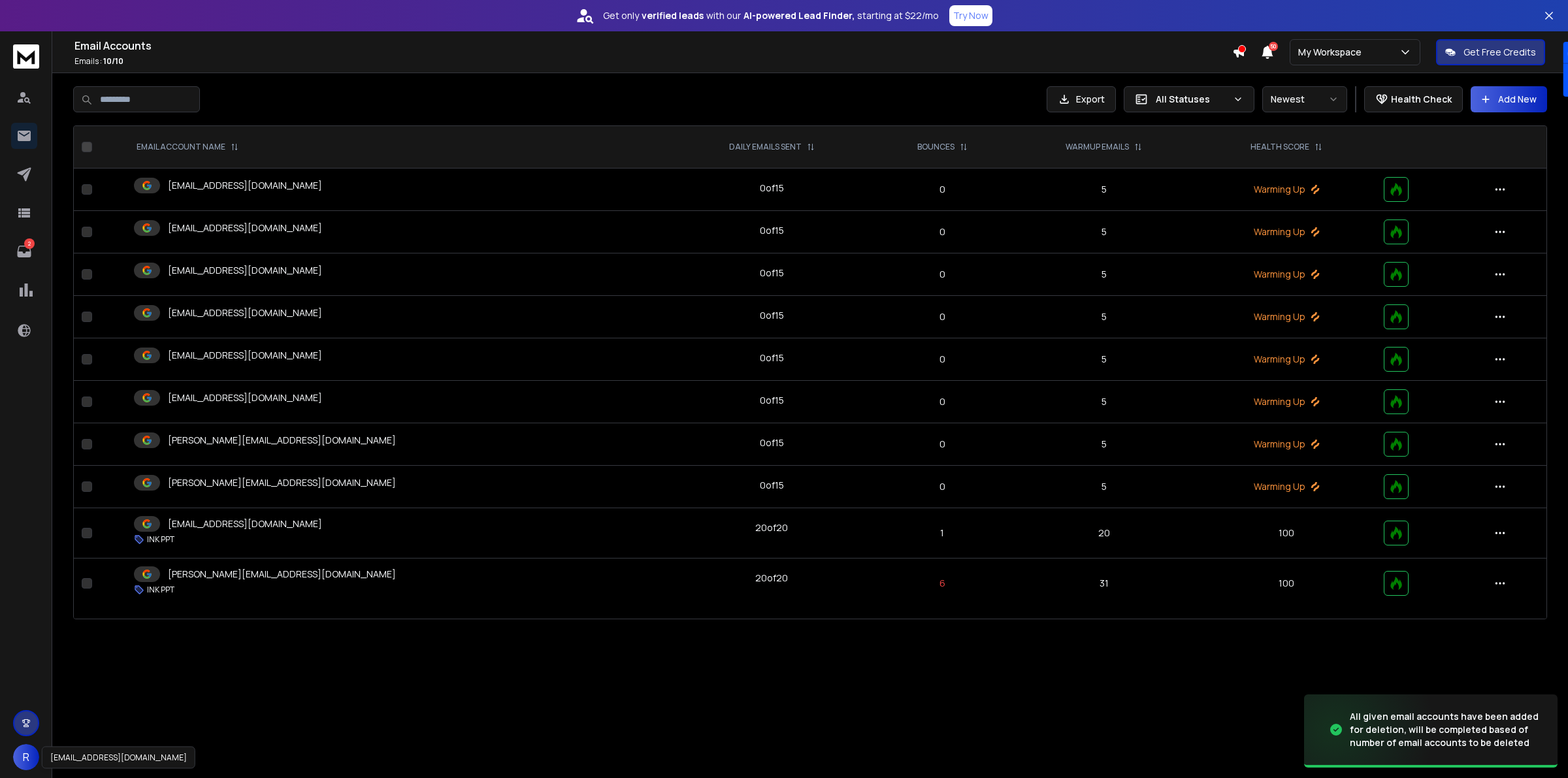
click at [24, 753] on span "R" at bounding box center [25, 757] width 26 height 26
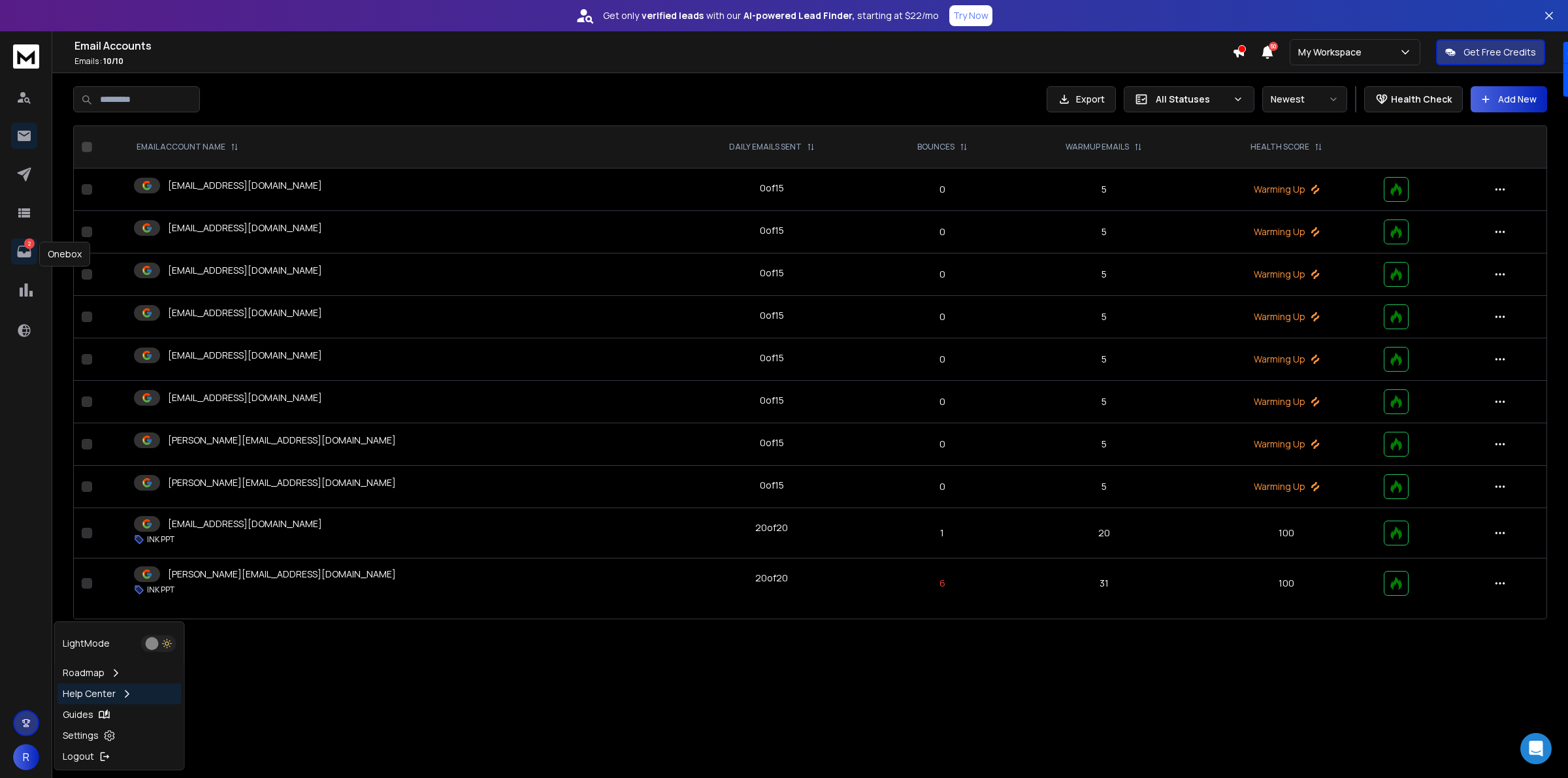
click at [21, 249] on icon at bounding box center [24, 251] width 14 height 12
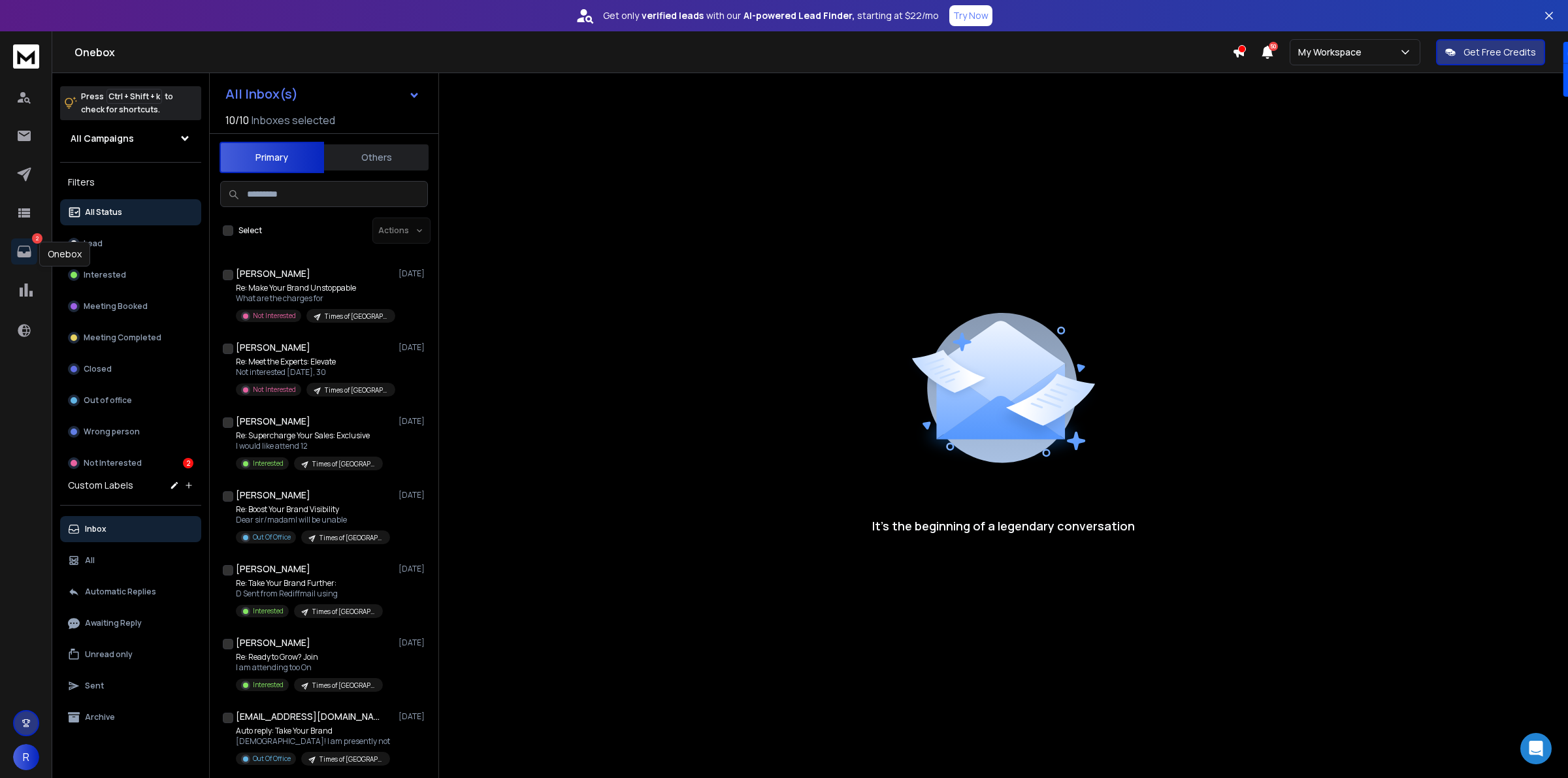
click at [20, 253] on icon at bounding box center [24, 251] width 15 height 15
click at [122, 454] on button "Not Interested 2" at bounding box center [131, 463] width 141 height 26
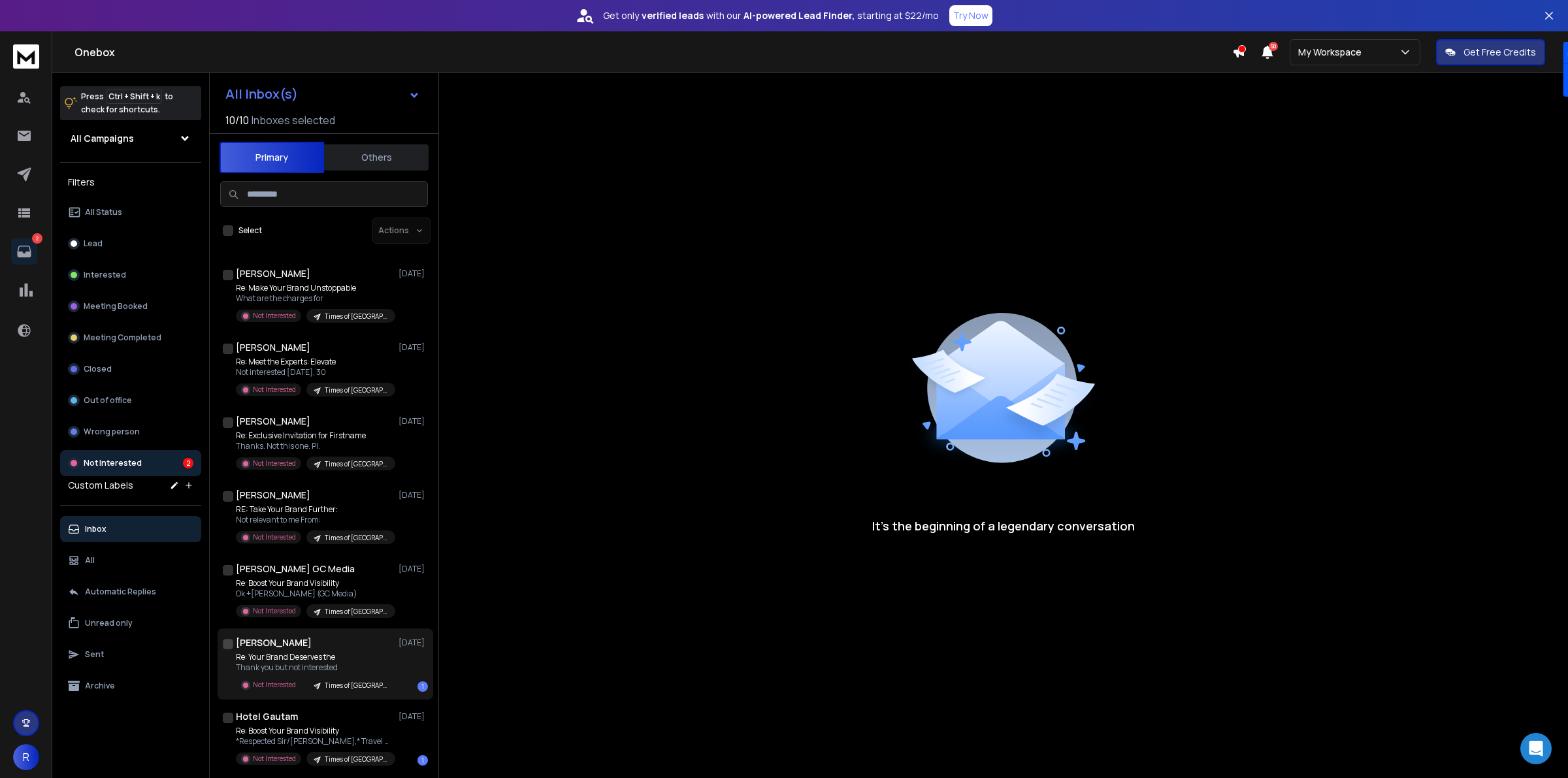
click at [346, 664] on p "Thank you but not interested" at bounding box center [314, 668] width 157 height 10
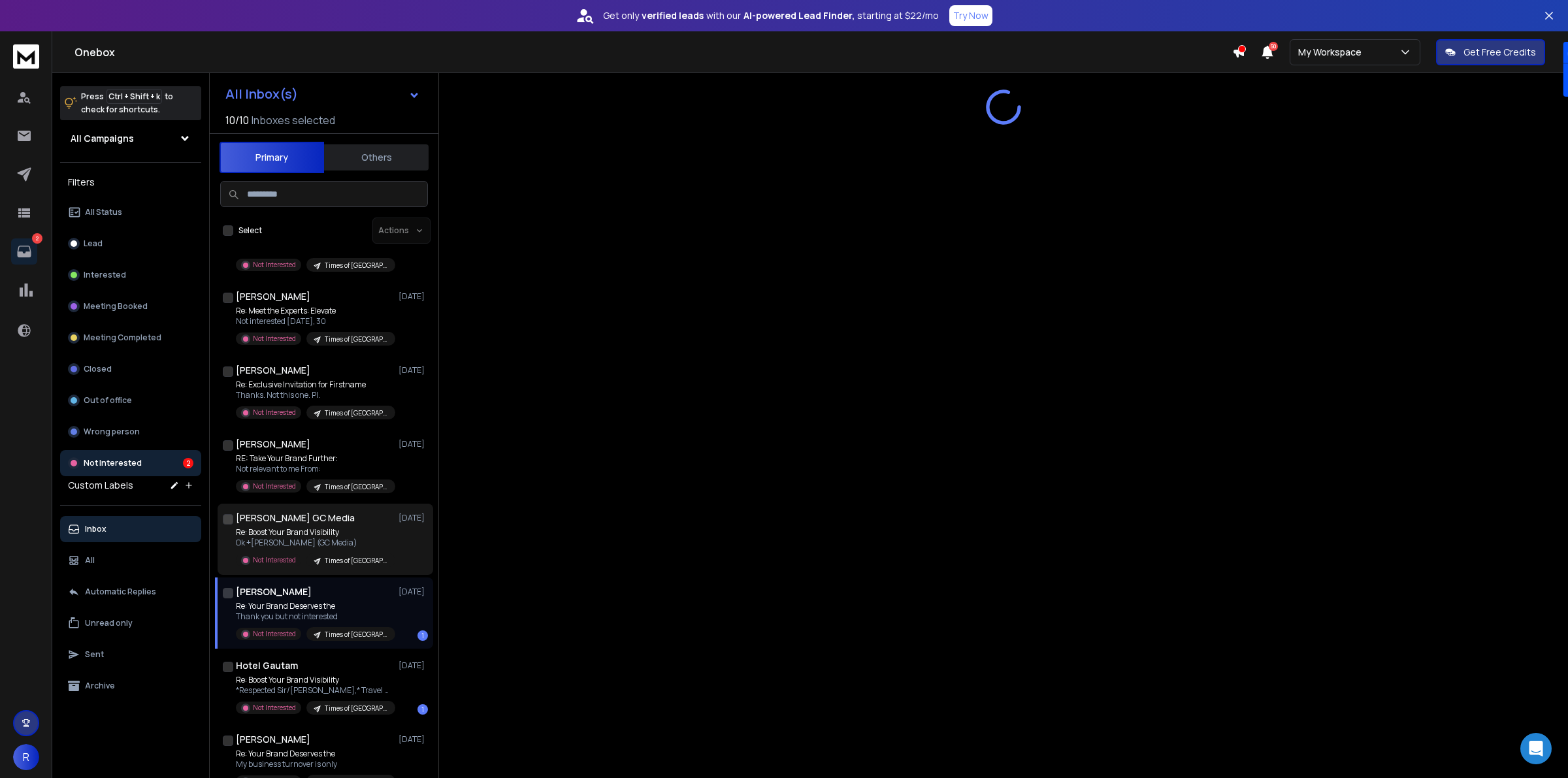
scroll to position [245, 0]
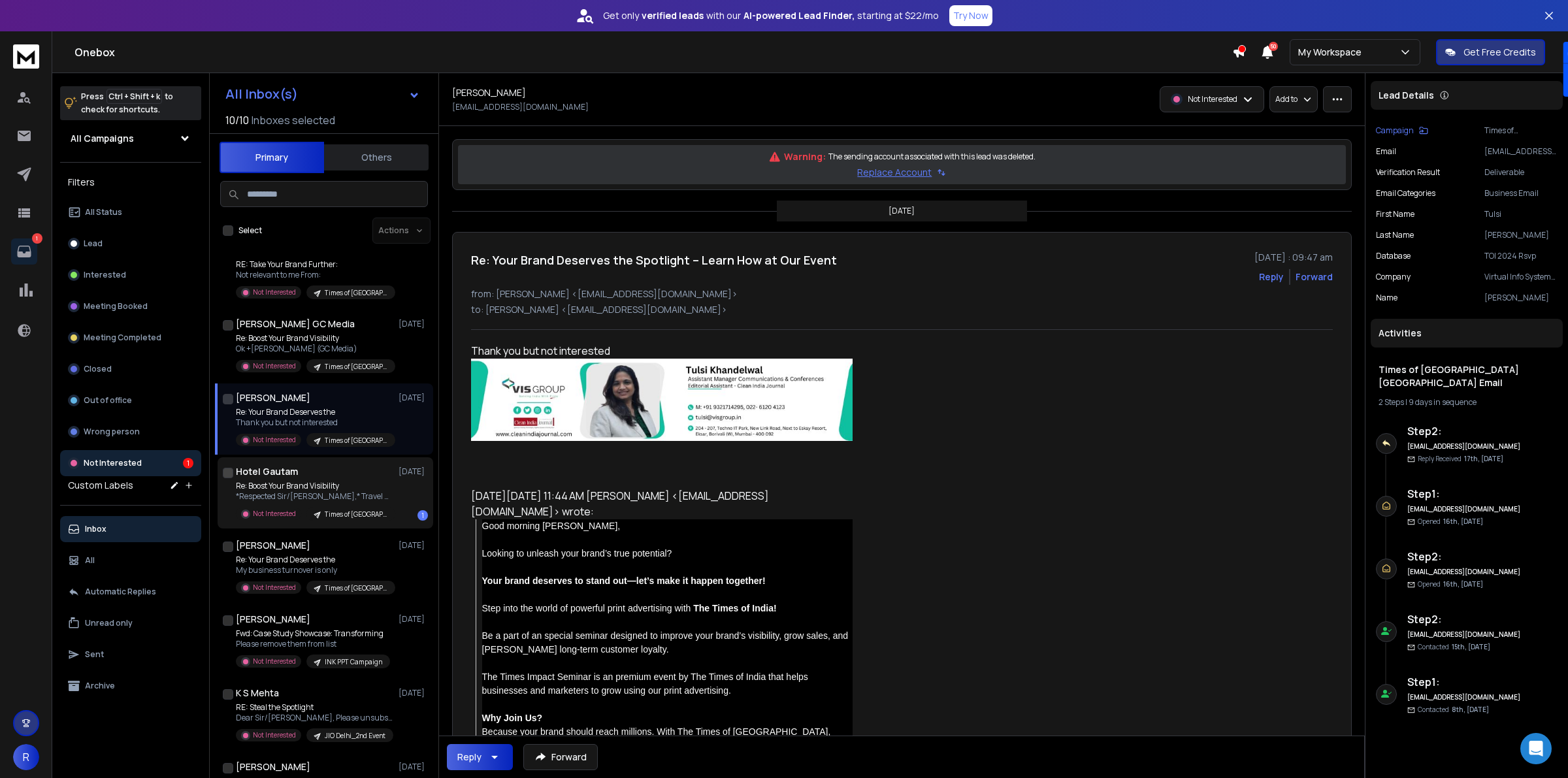
click at [376, 492] on p "*Respected Sir/Madam,* Travel agent TAC" at bounding box center [314, 496] width 157 height 10
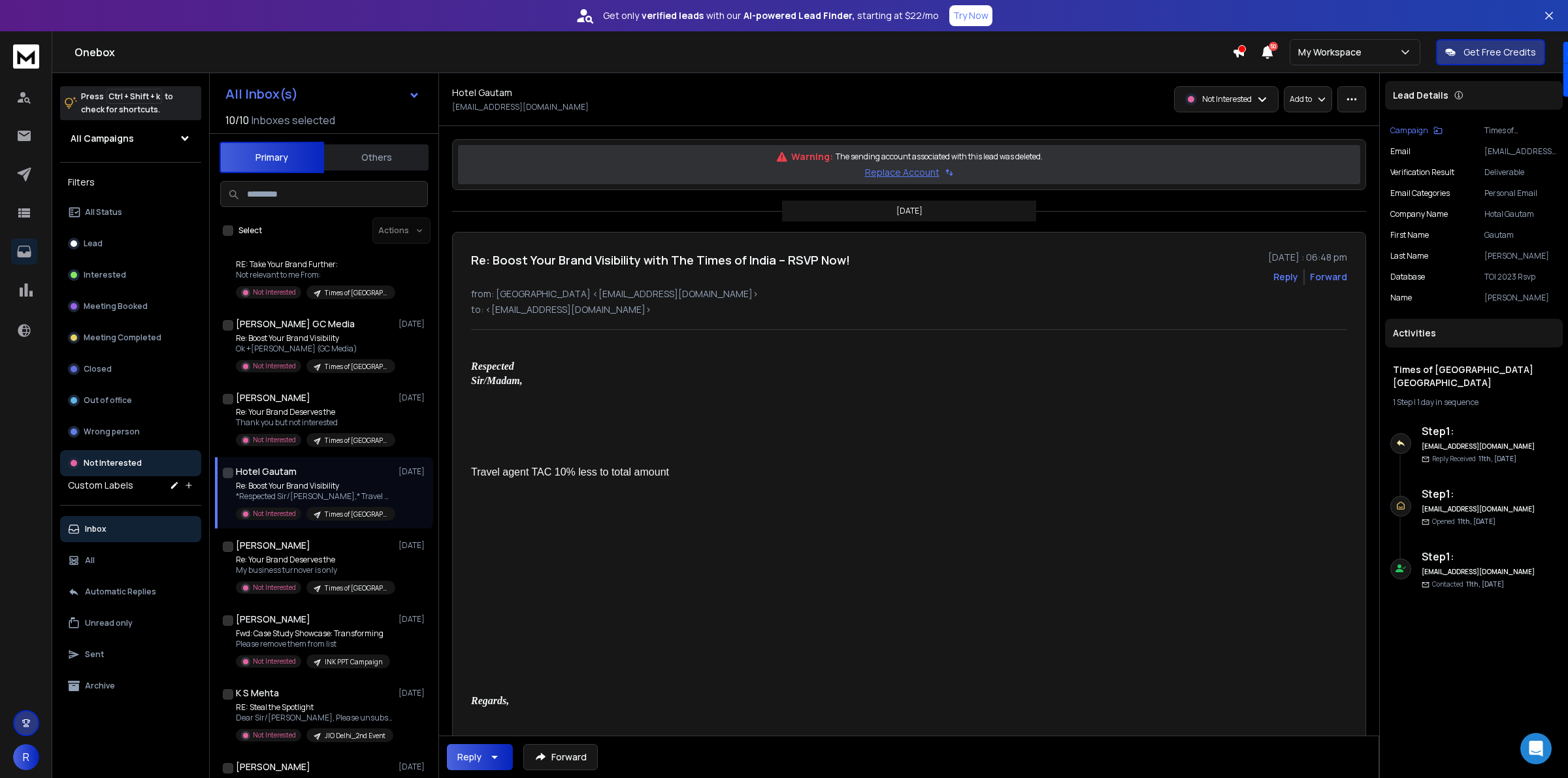
scroll to position [0, 0]
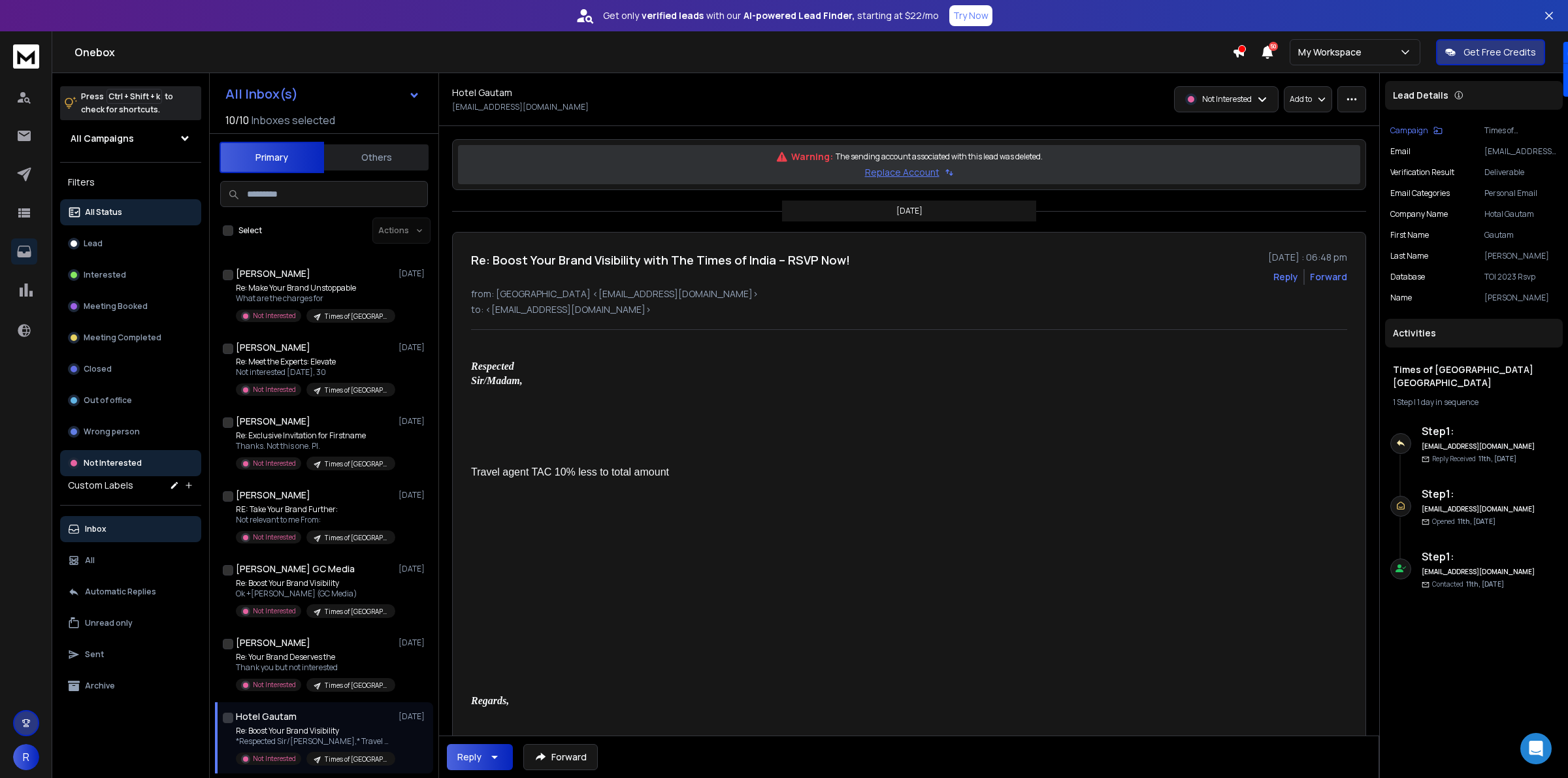
click at [89, 207] on p "All Status" at bounding box center [104, 212] width 37 height 10
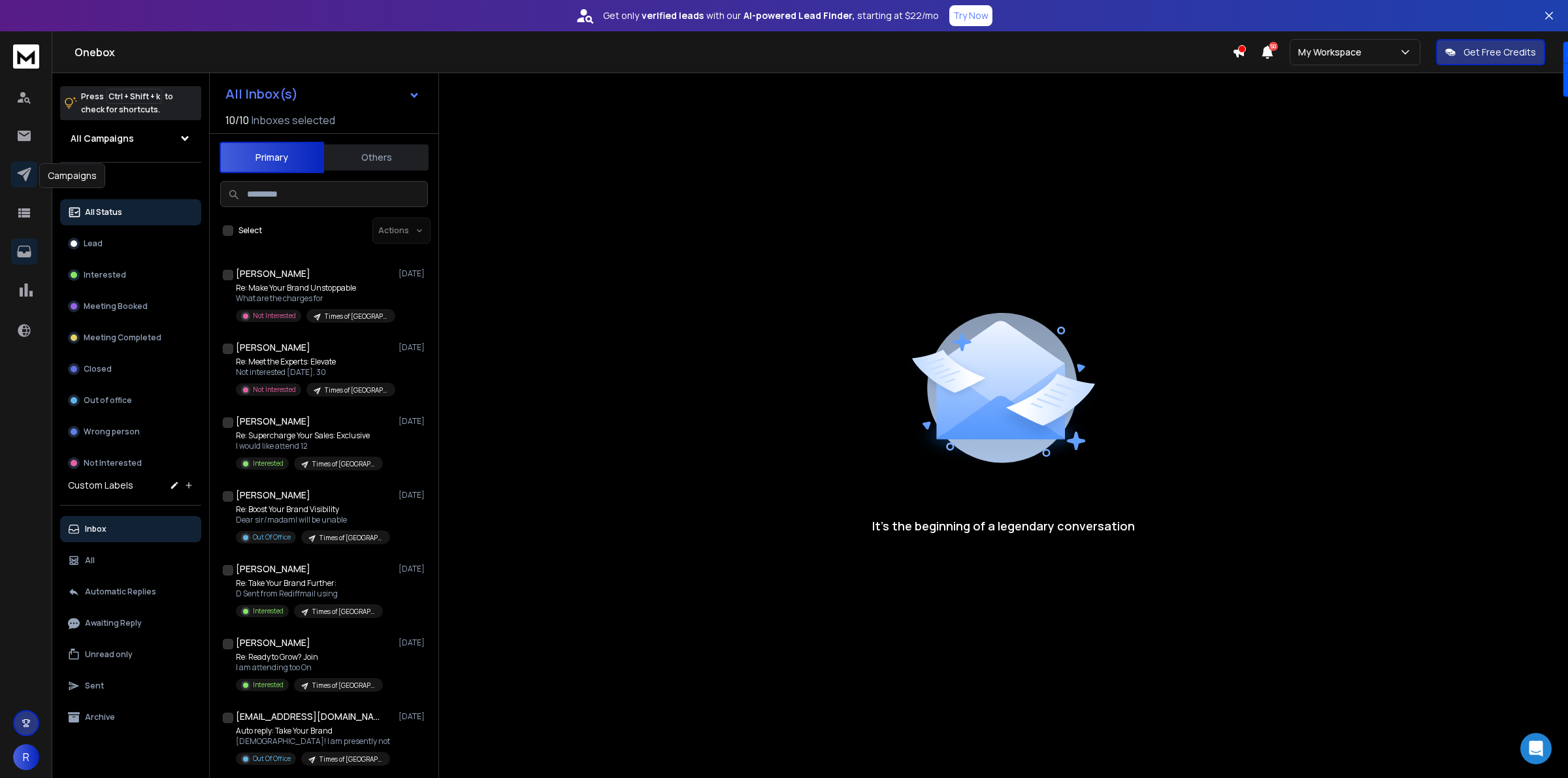
click at [21, 178] on icon at bounding box center [24, 174] width 15 height 15
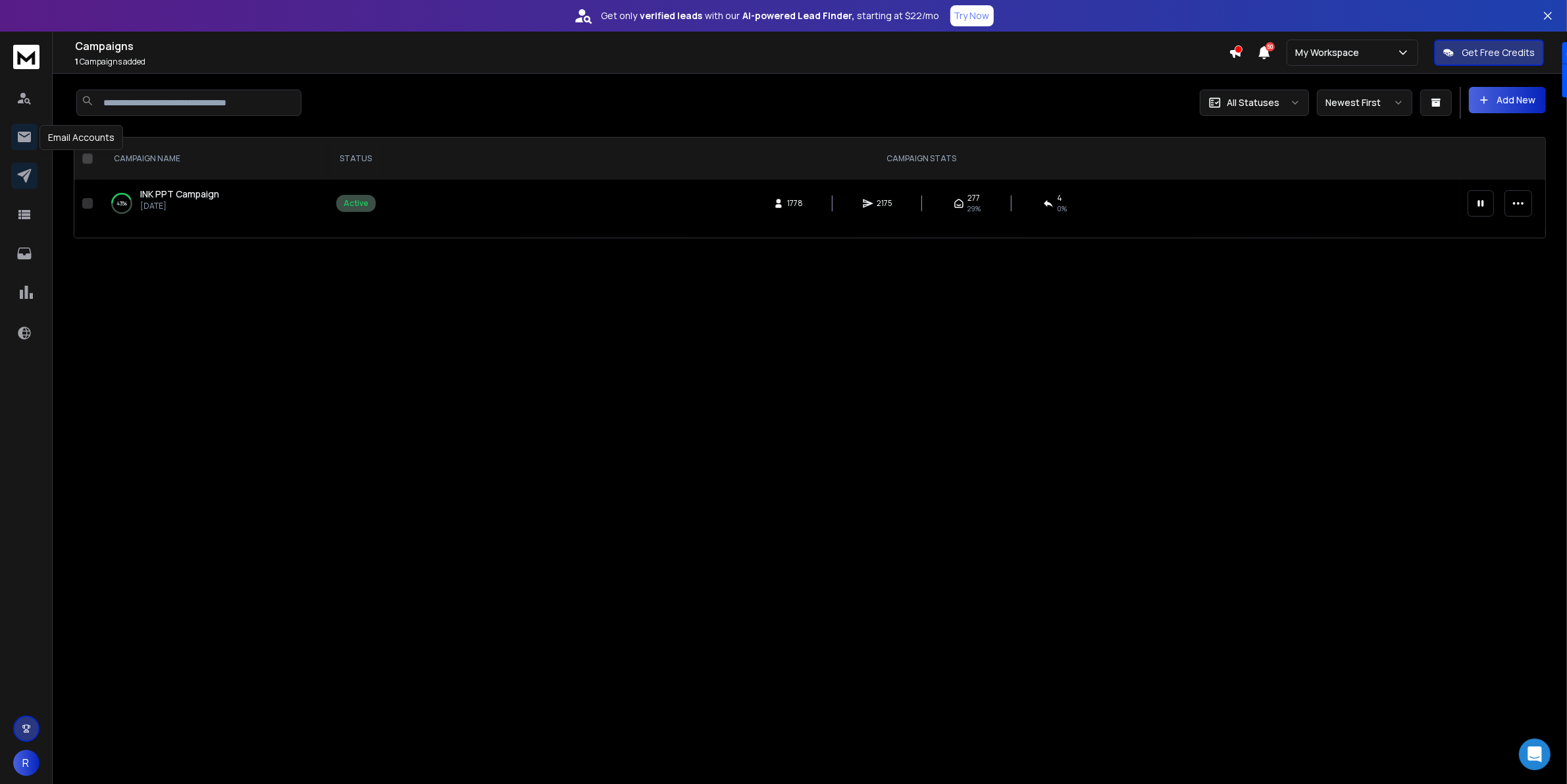
click at [25, 134] on icon at bounding box center [24, 137] width 13 height 10
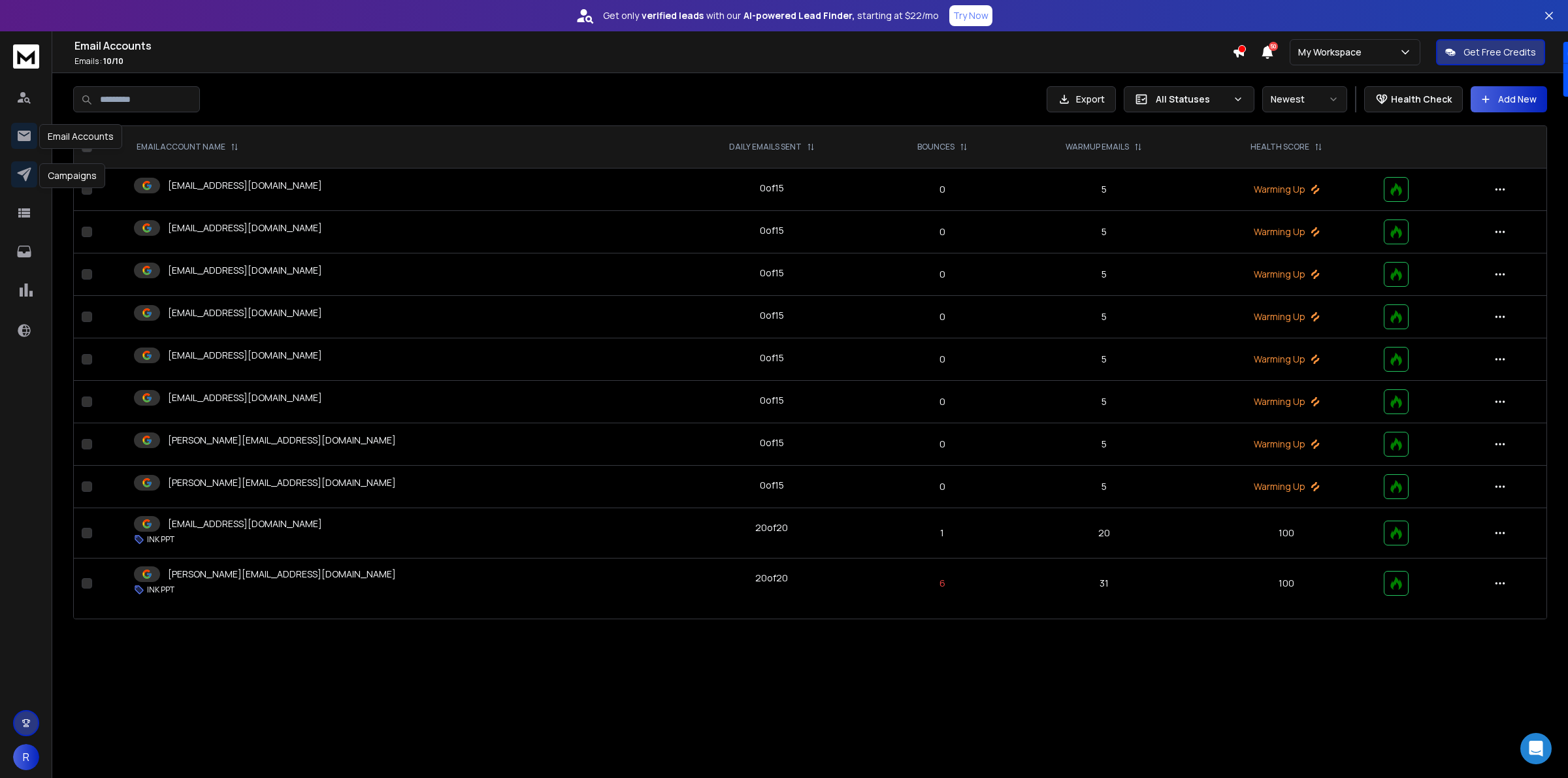
click at [26, 175] on icon at bounding box center [24, 174] width 14 height 14
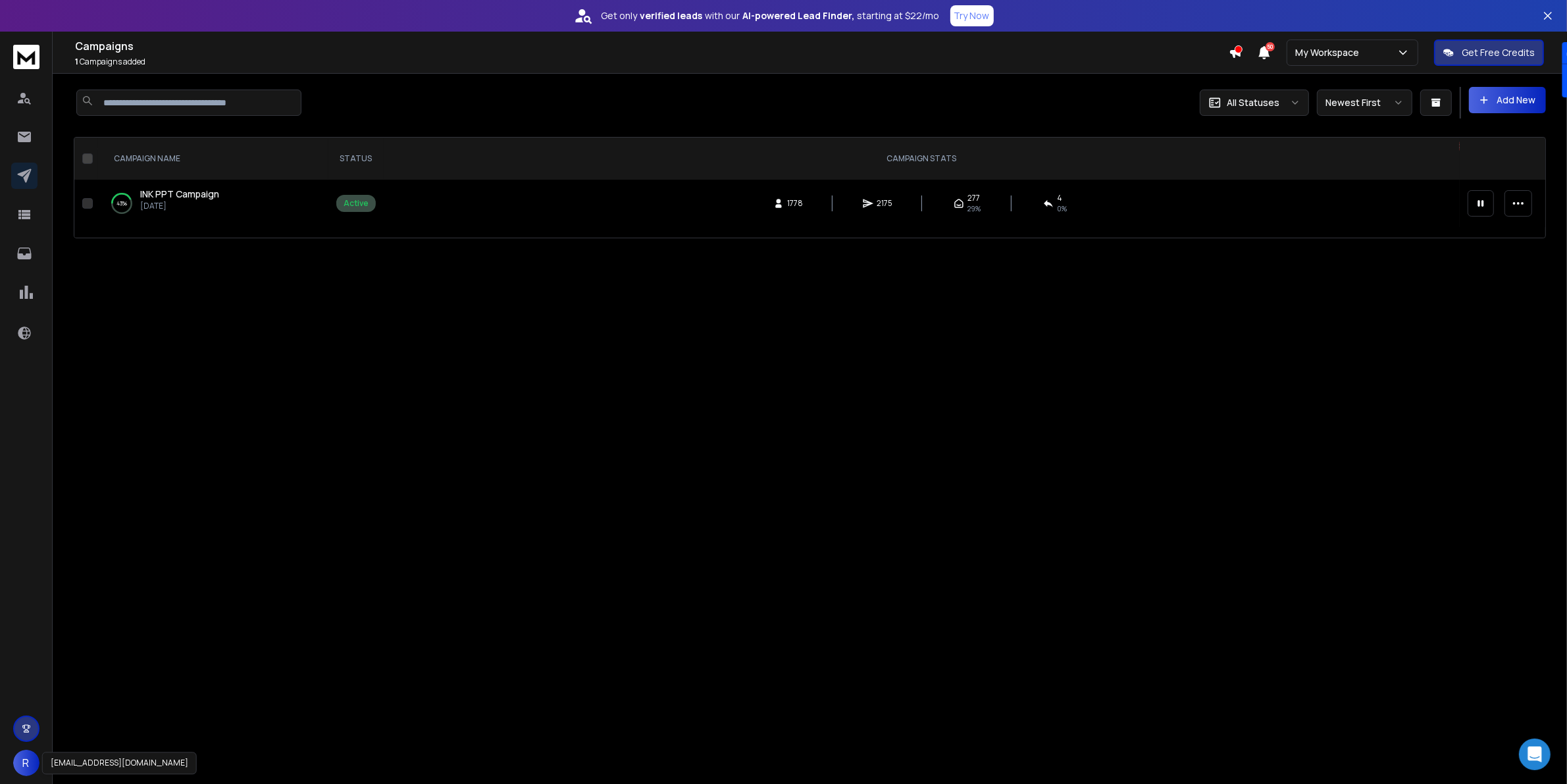
click at [20, 761] on span "R" at bounding box center [26, 763] width 27 height 27
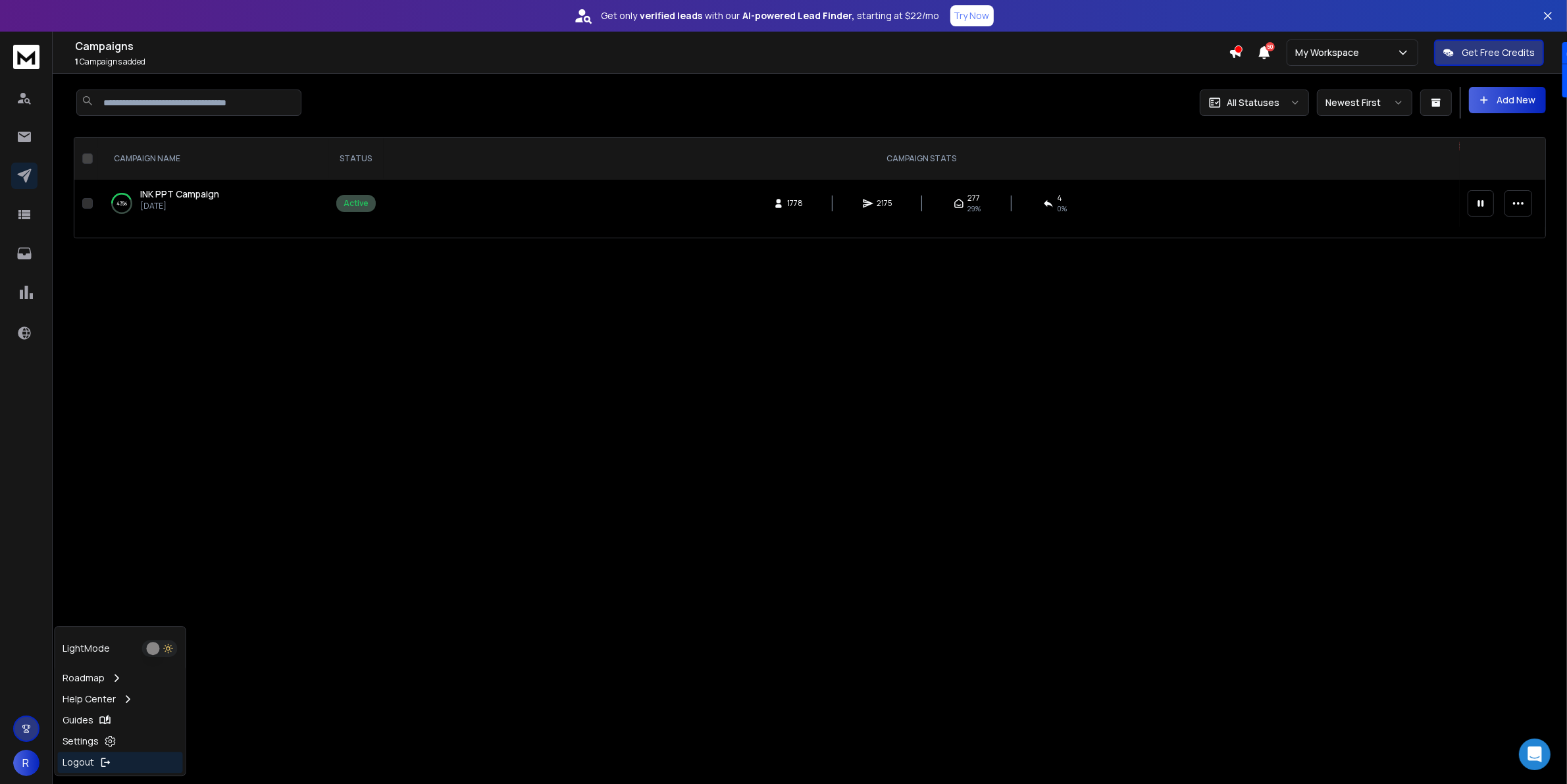
click at [91, 757] on p "Logout" at bounding box center [79, 762] width 32 height 13
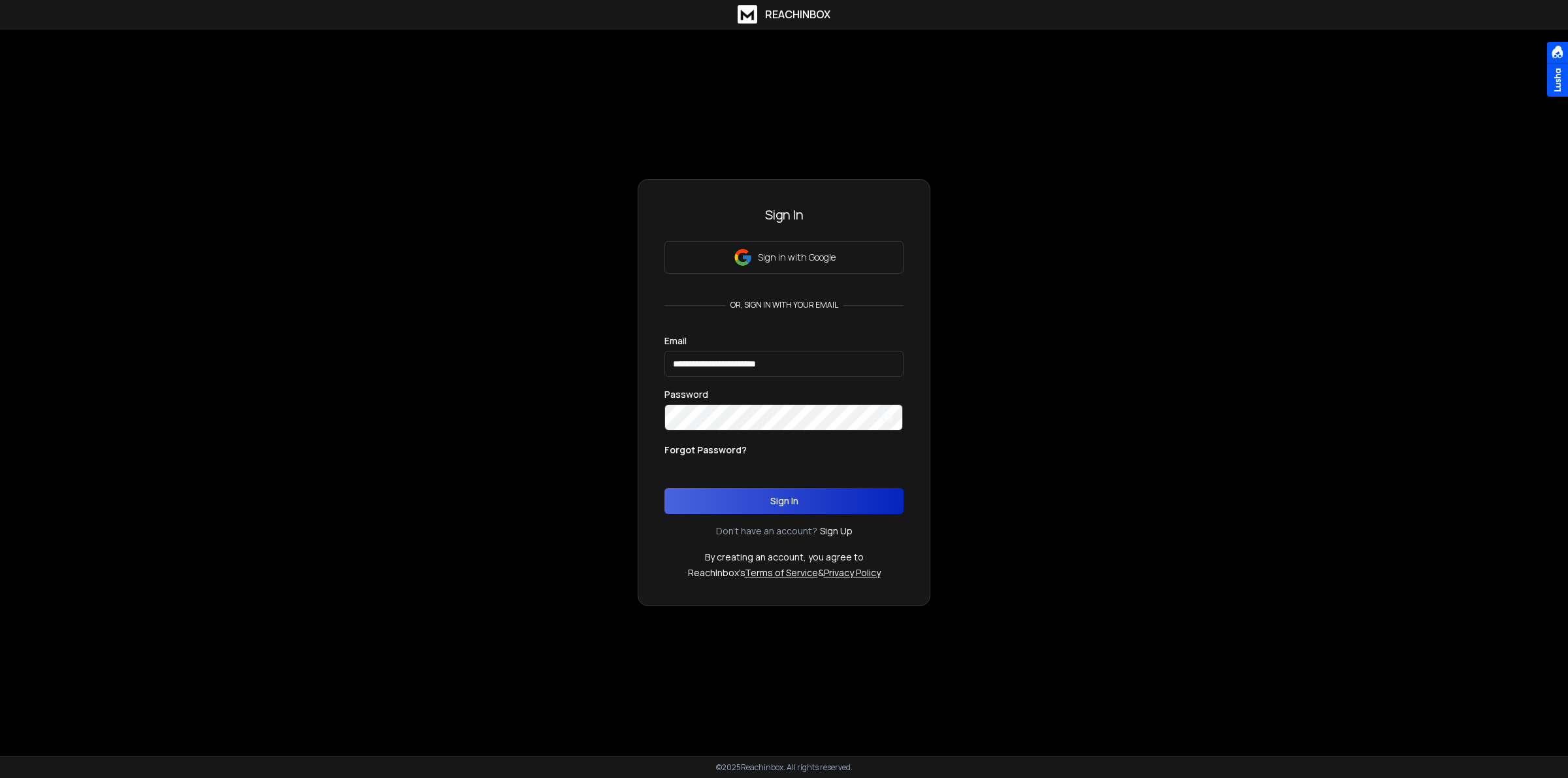
click at [725, 363] on input "**********" at bounding box center [784, 364] width 239 height 26
click at [726, 358] on input "**********" at bounding box center [784, 364] width 239 height 26
type input "**********"
click at [733, 504] on button "Sign In" at bounding box center [784, 500] width 239 height 26
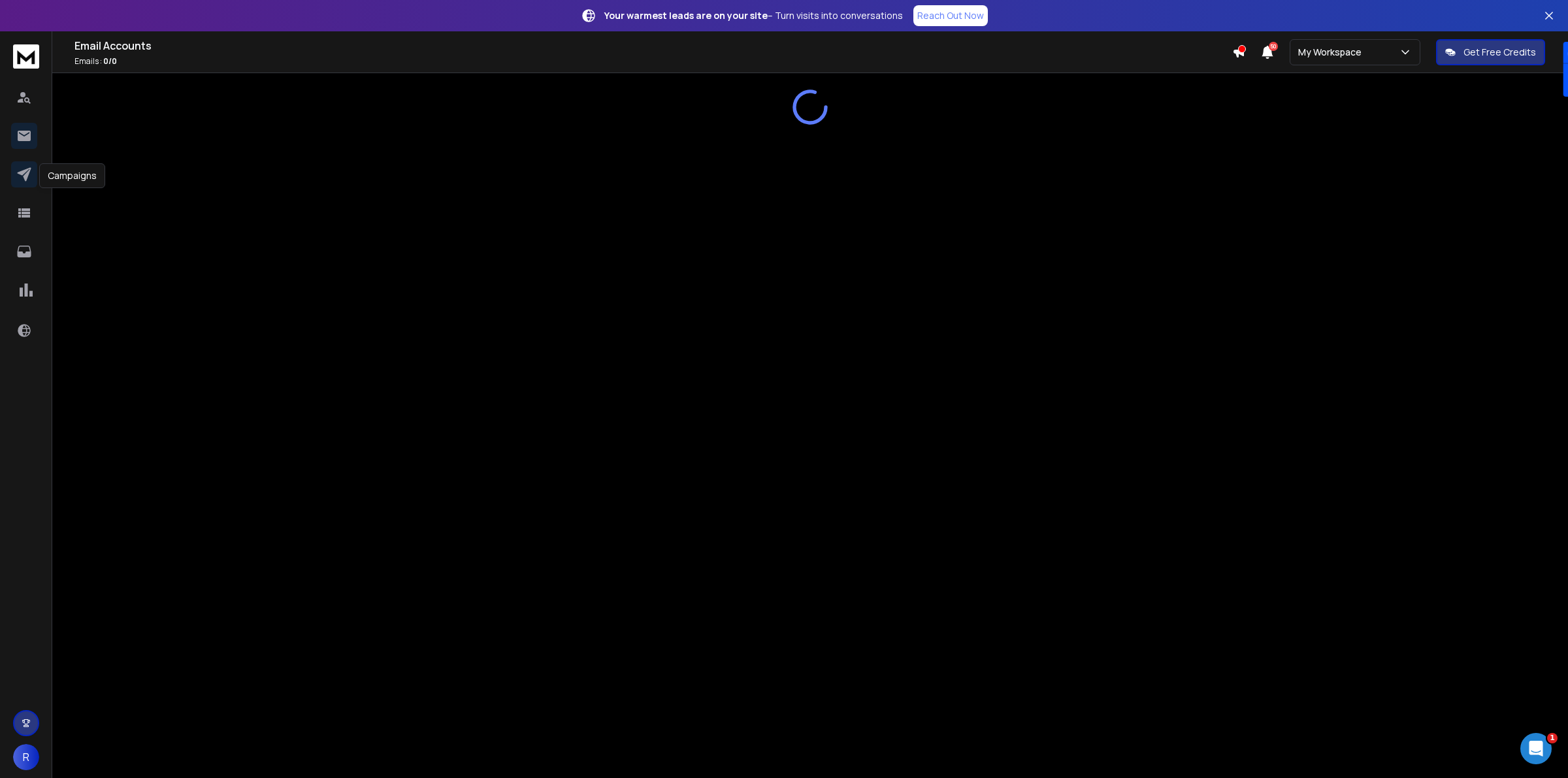
click at [30, 180] on icon at bounding box center [24, 174] width 15 height 15
